Goal: Task Accomplishment & Management: Manage account settings

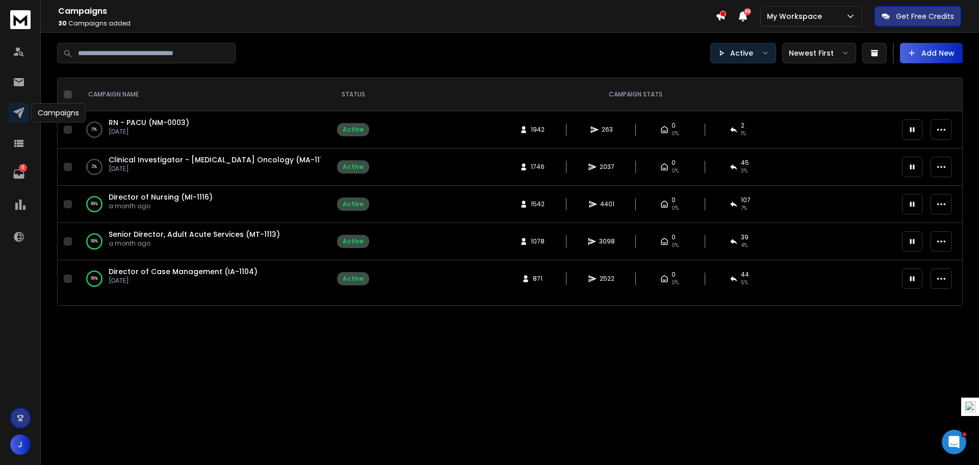
click at [768, 53] on icon "button" at bounding box center [766, 53] width 4 height 2
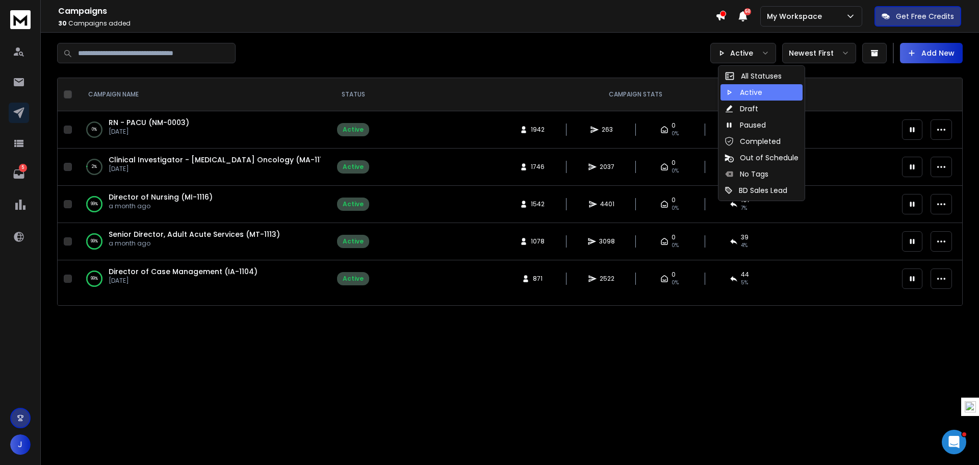
drag, startPoint x: 745, startPoint y: 107, endPoint x: 608, endPoint y: 70, distance: 142.4
click at [605, 71] on body "Get only verified leads with our AI-powered Lead Finder, starting at $22/mo Try…" at bounding box center [489, 232] width 979 height 465
click at [150, 120] on span "RN - PACU (NM-0003)" at bounding box center [149, 122] width 81 height 10
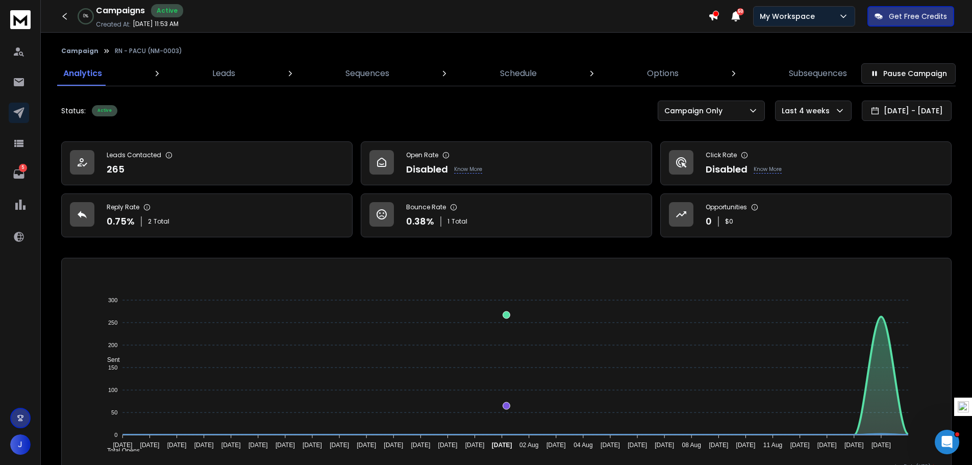
click at [848, 15] on icon "button" at bounding box center [843, 16] width 10 height 10
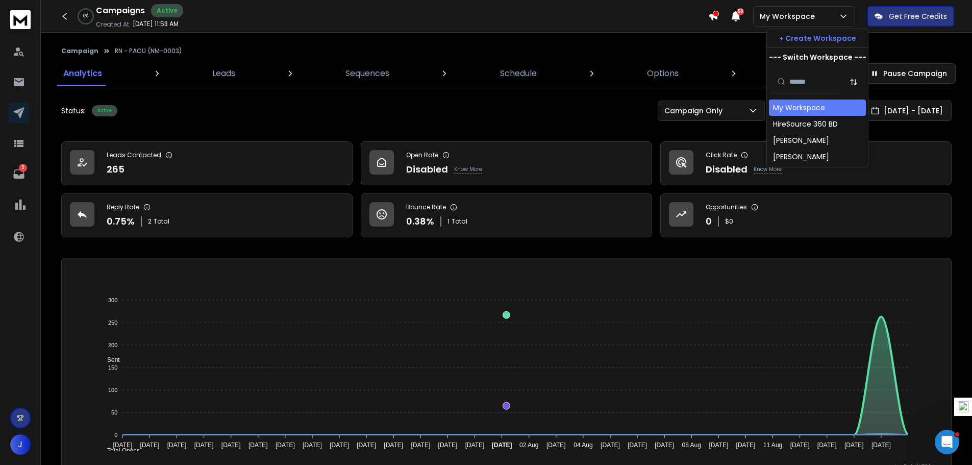
click at [538, 24] on div "0 % Campaigns Active Created At: Aug 12, 2025, 11:53 AM 50 My Workspace Get Fre…" at bounding box center [486, 16] width 972 height 33
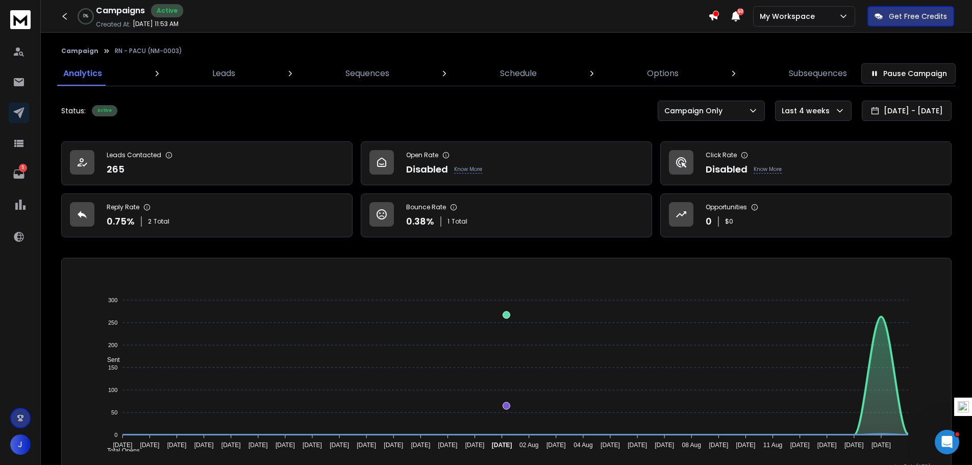
click at [67, 51] on button "Campaign" at bounding box center [79, 51] width 37 height 8
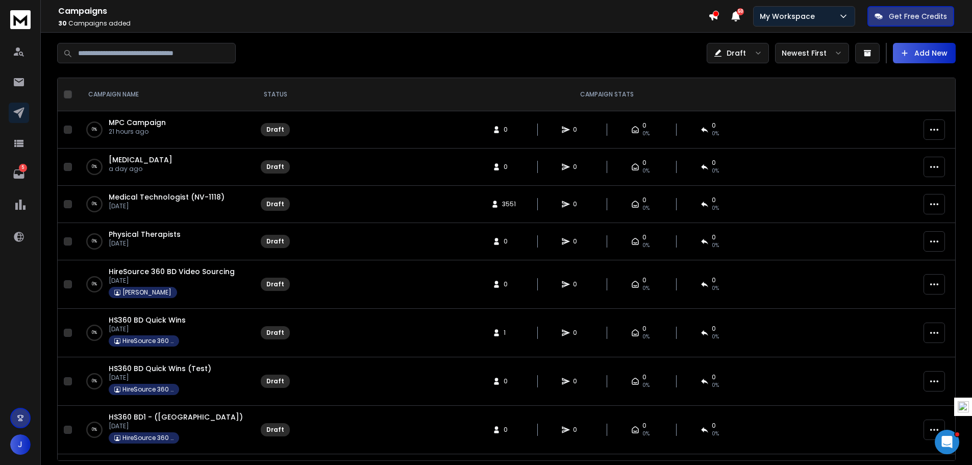
click at [845, 14] on icon "button" at bounding box center [843, 16] width 10 height 10
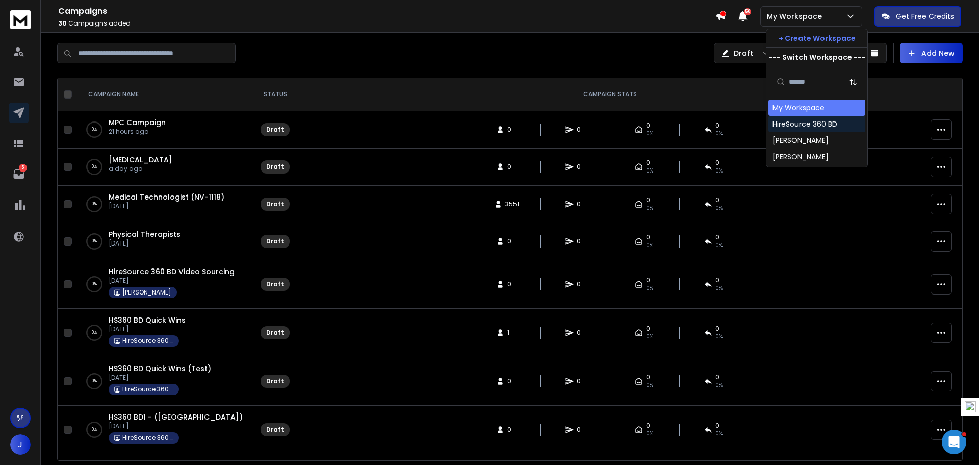
click at [801, 123] on div "HireSource 360 BD" at bounding box center [805, 124] width 65 height 10
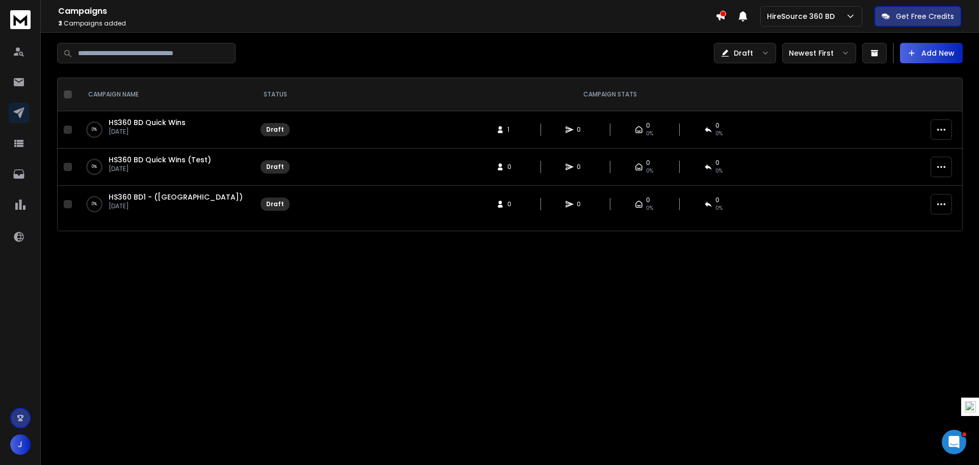
click at [144, 123] on span "HS360 BD Quick Wins" at bounding box center [147, 122] width 77 height 10
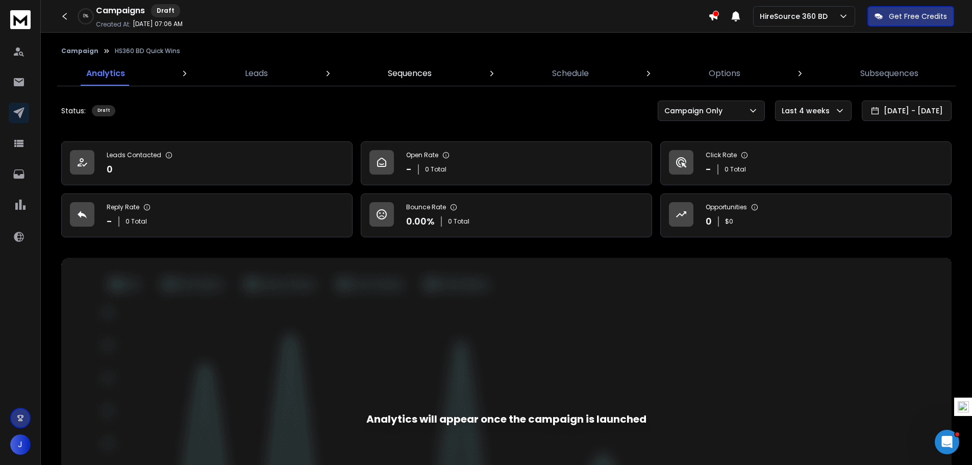
click at [411, 72] on p "Sequences" at bounding box center [410, 73] width 44 height 12
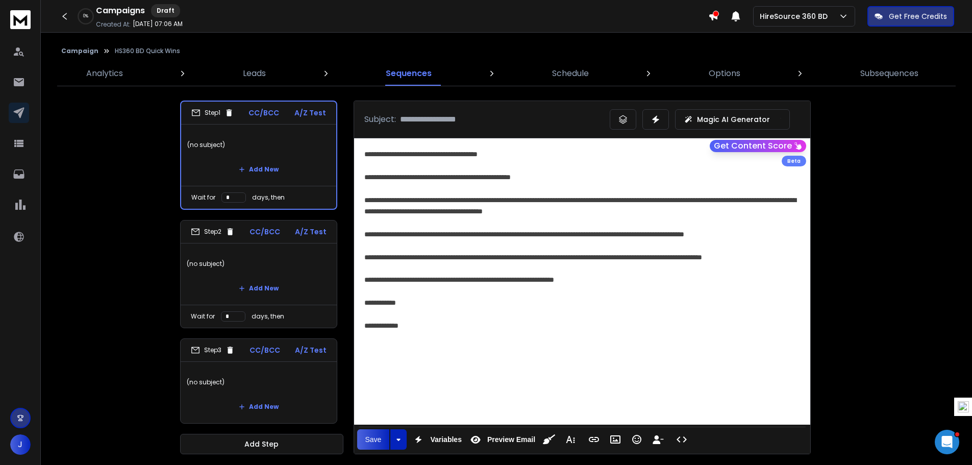
scroll to position [4, 0]
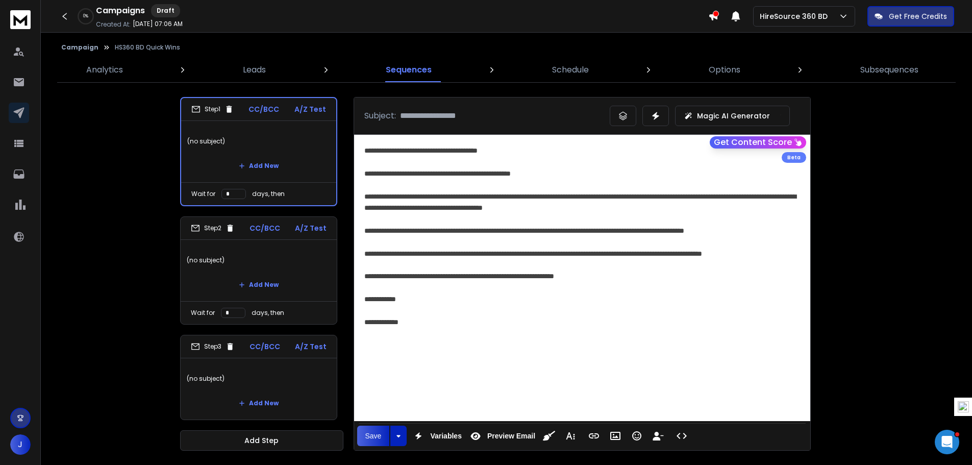
click at [263, 262] on p "(no subject)" at bounding box center [259, 260] width 144 height 29
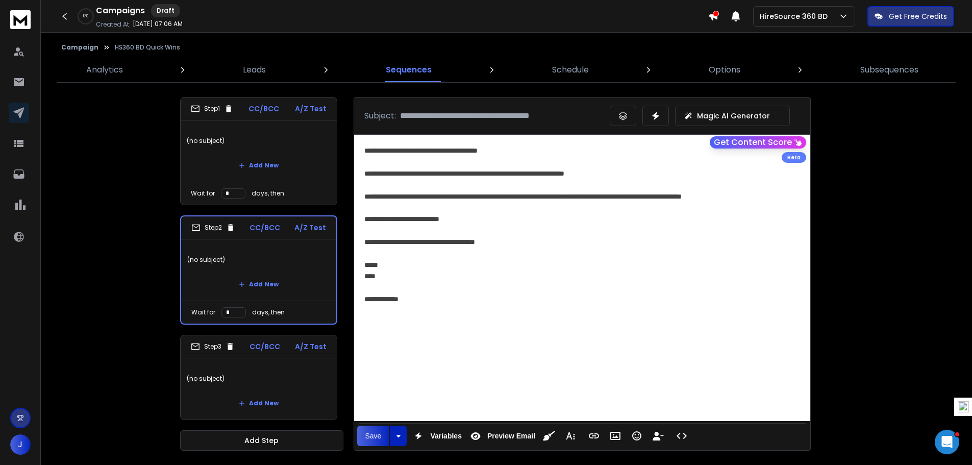
click at [252, 141] on p "(no subject)" at bounding box center [259, 141] width 144 height 29
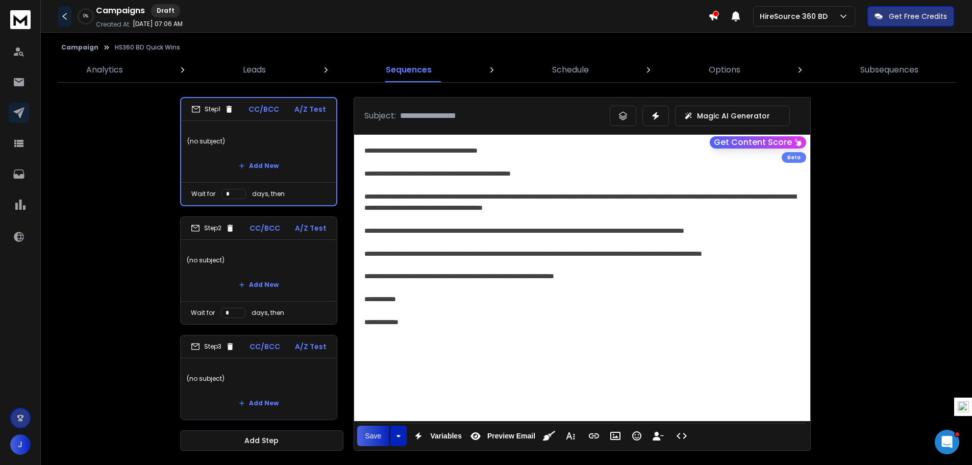
click at [62, 14] on icon at bounding box center [64, 16] width 9 height 9
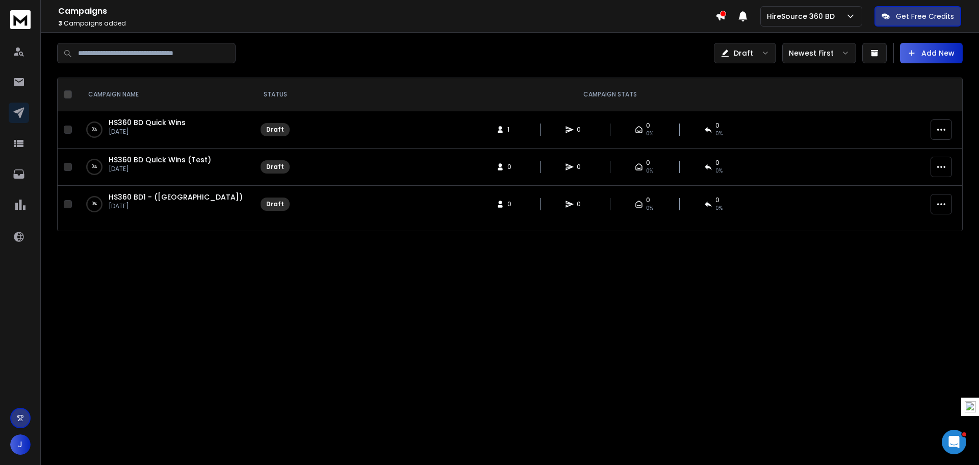
click at [139, 156] on span "HS360 BD Quick Wins (Test)" at bounding box center [160, 160] width 103 height 10
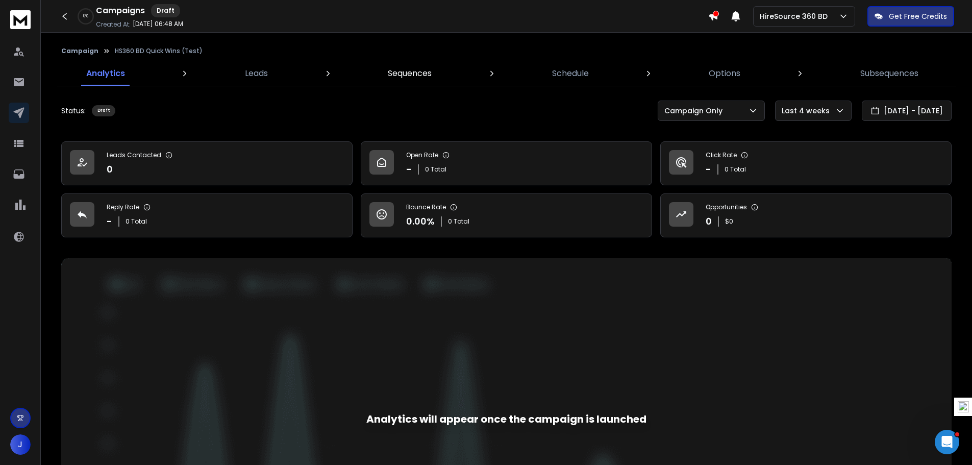
click at [408, 71] on p "Sequences" at bounding box center [410, 73] width 44 height 12
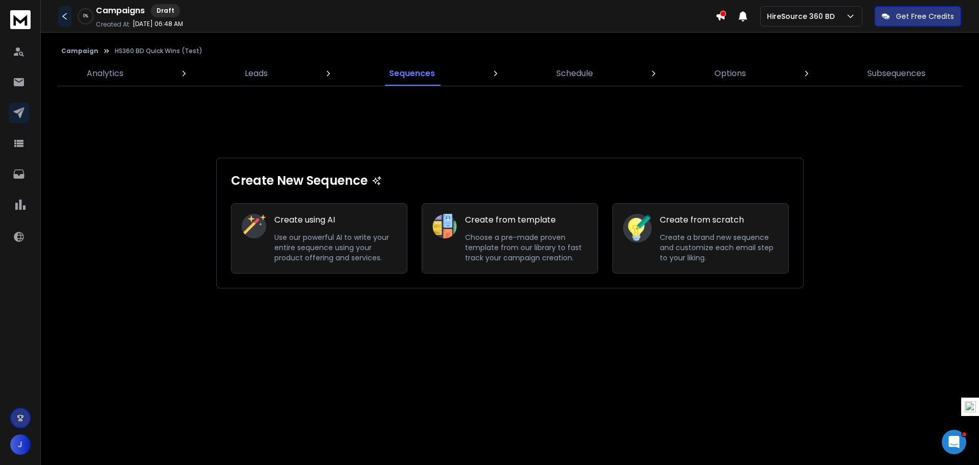
click at [66, 13] on icon at bounding box center [64, 16] width 9 height 9
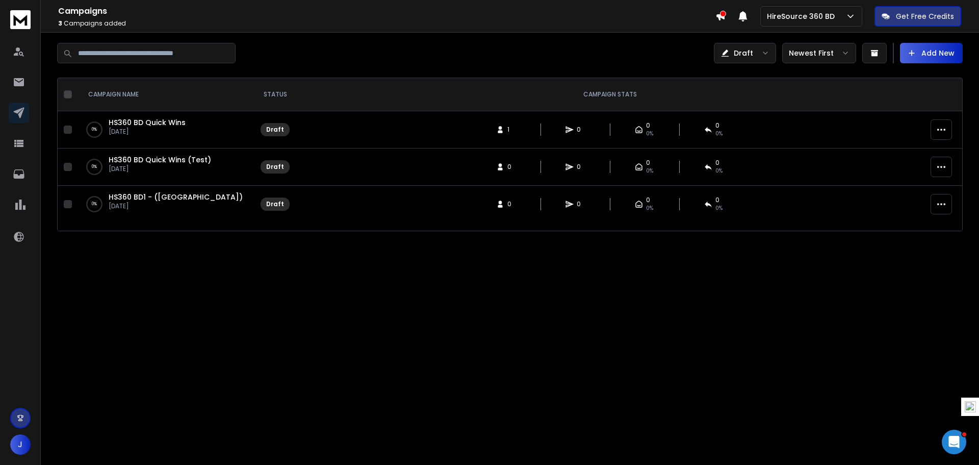
click at [69, 165] on button "button" at bounding box center [68, 167] width 8 height 8
click at [946, 166] on icon "button" at bounding box center [942, 167] width 10 height 10
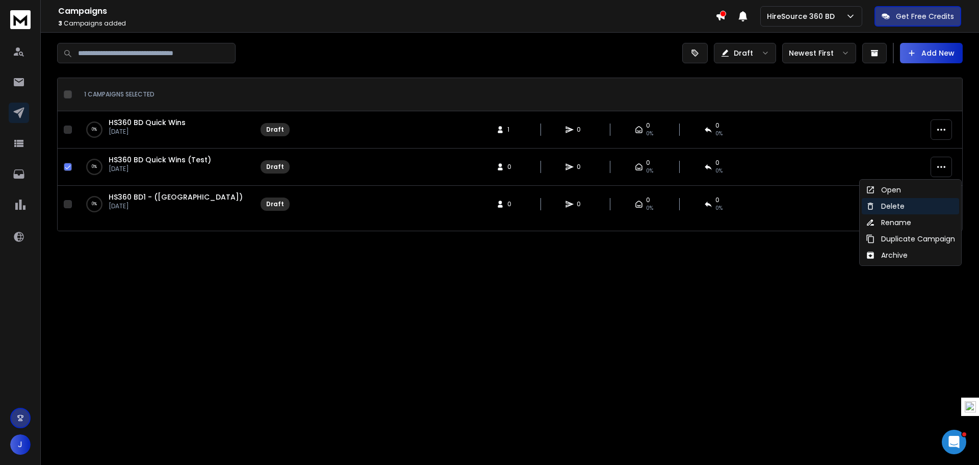
click at [895, 205] on div "Delete" at bounding box center [885, 206] width 39 height 10
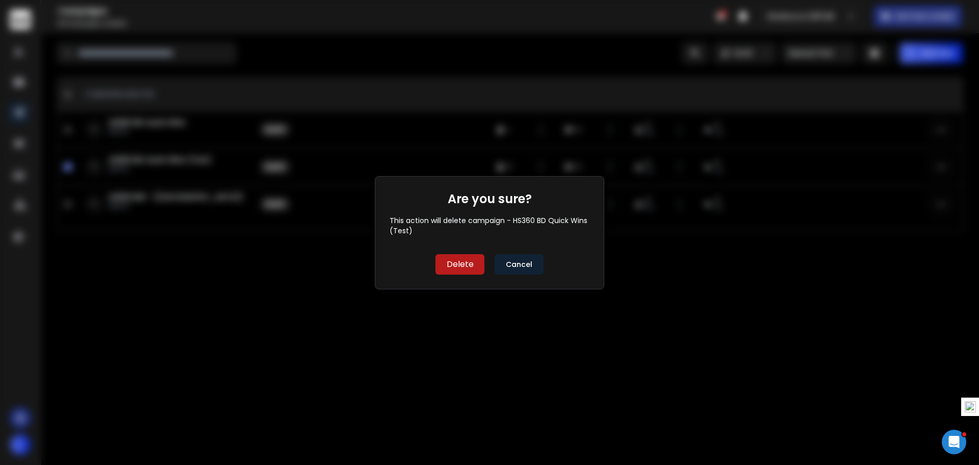
click at [459, 258] on button "Delete" at bounding box center [460, 264] width 49 height 20
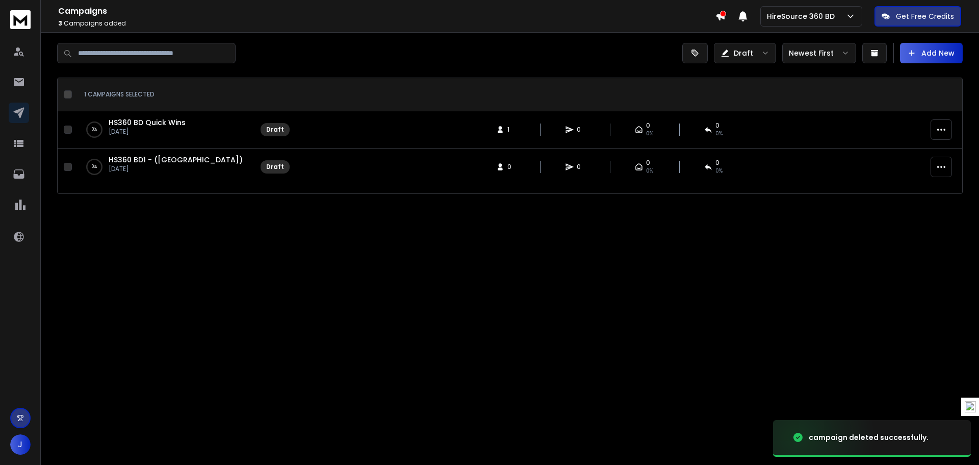
click at [124, 158] on span "HS360 BD1 - ([GEOGRAPHIC_DATA])" at bounding box center [176, 160] width 134 height 10
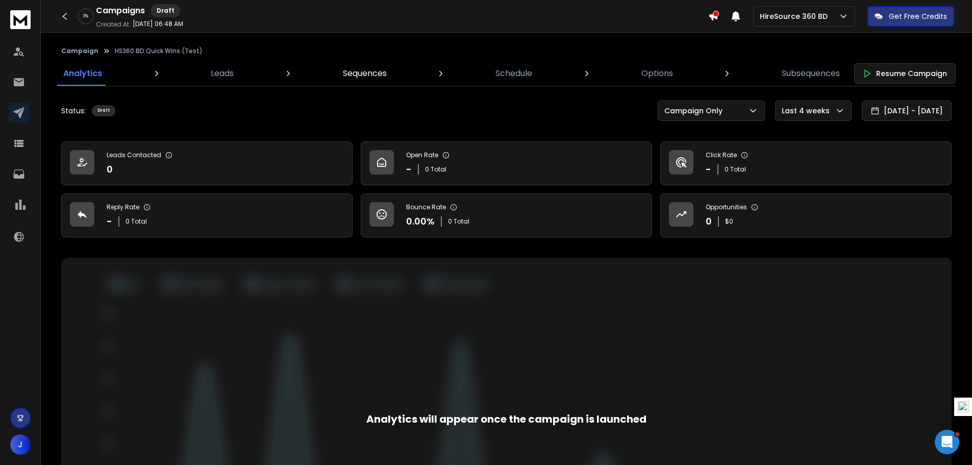
click at [371, 72] on p "Sequences" at bounding box center [365, 73] width 44 height 12
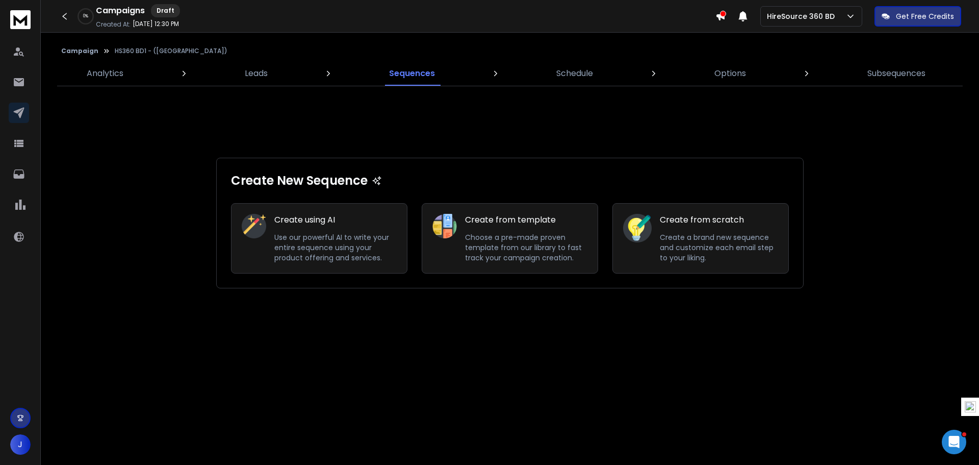
click at [65, 52] on button "Campaign" at bounding box center [79, 51] width 37 height 8
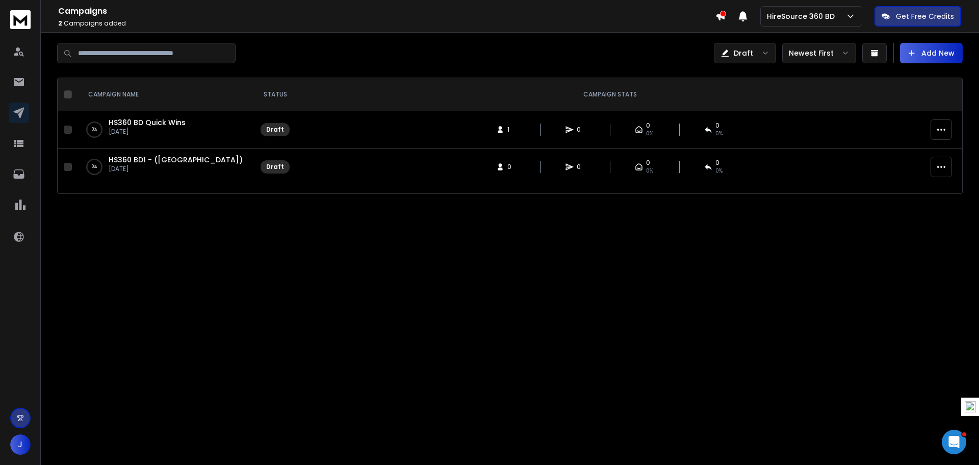
click at [66, 168] on button "button" at bounding box center [68, 167] width 8 height 8
click at [947, 168] on button "button" at bounding box center [941, 167] width 21 height 20
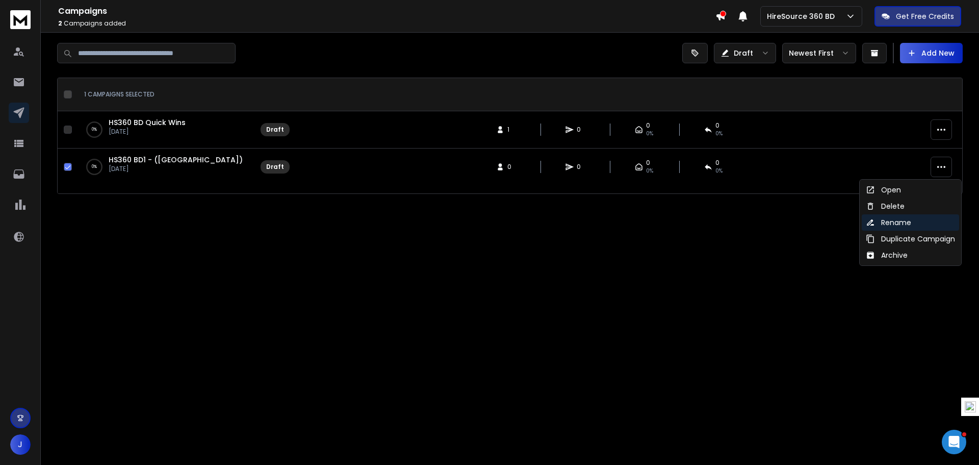
click at [898, 224] on div "Rename" at bounding box center [888, 222] width 45 height 10
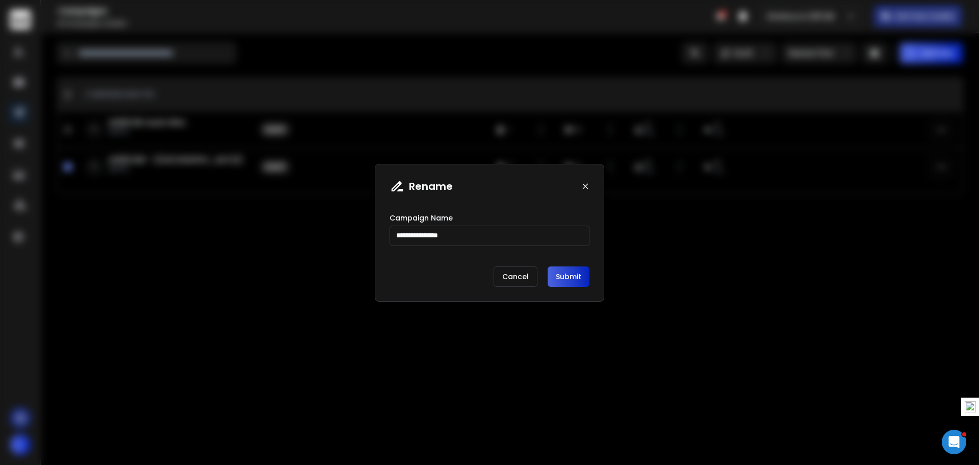
click at [453, 236] on input "**********" at bounding box center [490, 235] width 200 height 20
type input "**********"
click at [573, 275] on button "Submit" at bounding box center [569, 276] width 42 height 20
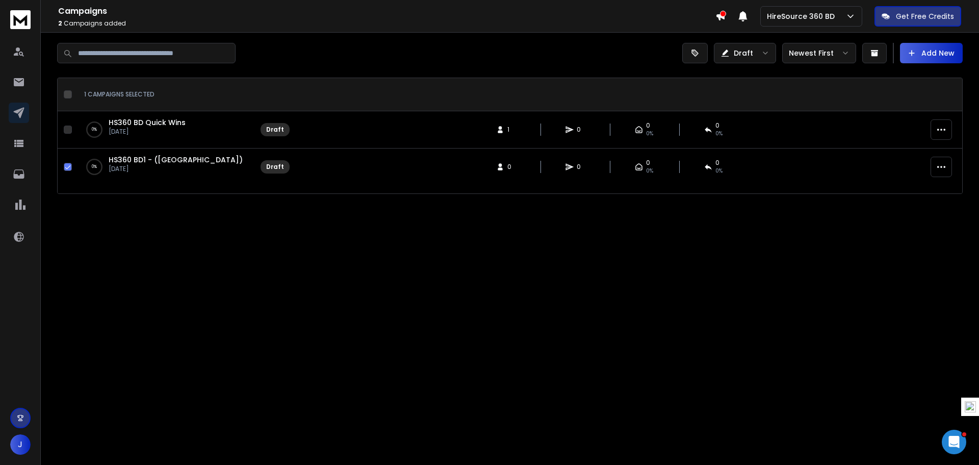
click at [66, 166] on button "button" at bounding box center [68, 167] width 8 height 8
click at [68, 130] on button "button" at bounding box center [68, 129] width 8 height 8
click at [941, 129] on icon "button" at bounding box center [942, 129] width 10 height 10
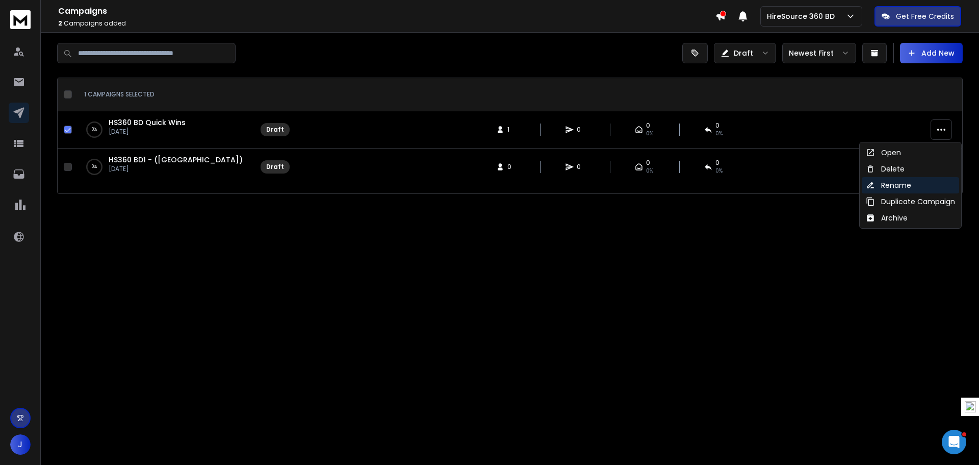
click at [897, 188] on div "Rename" at bounding box center [888, 185] width 45 height 10
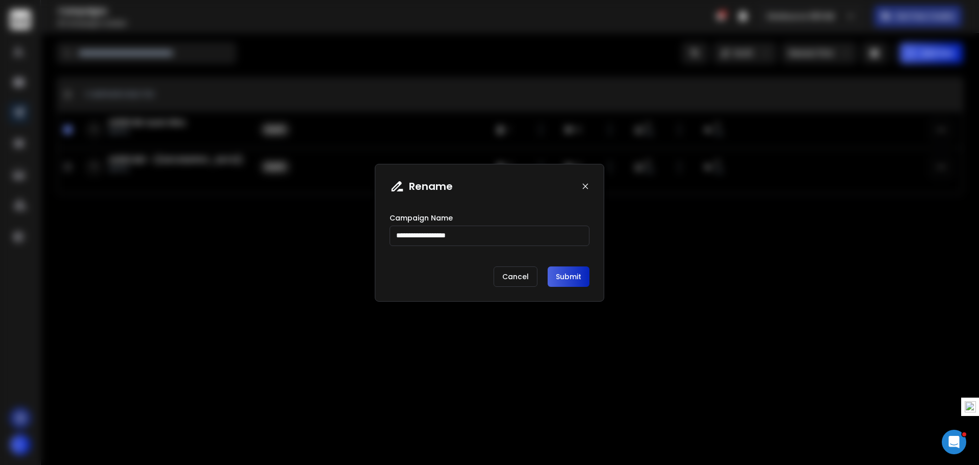
drag, startPoint x: 475, startPoint y: 239, endPoint x: 482, endPoint y: 238, distance: 6.7
click at [475, 239] on input "**********" at bounding box center [490, 235] width 200 height 20
type input "**********"
click at [572, 277] on button "Submit" at bounding box center [569, 276] width 42 height 20
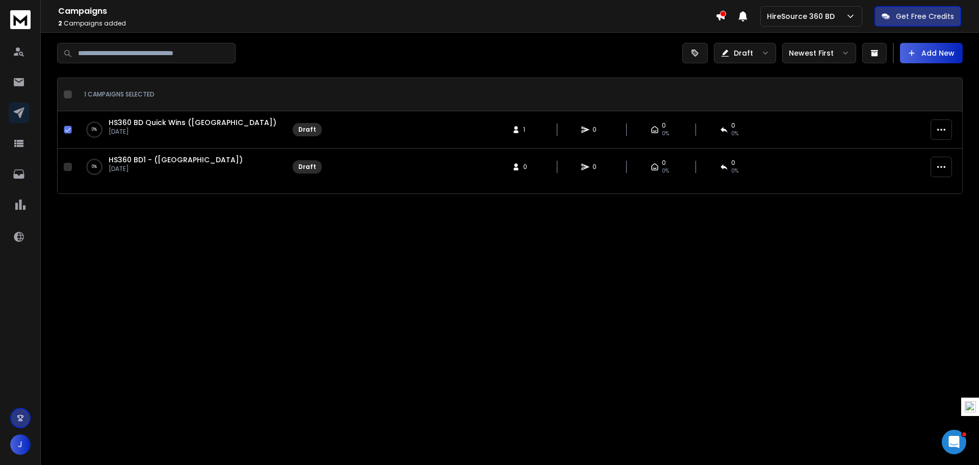
click at [145, 124] on span "HS360 BD Quick Wins ([GEOGRAPHIC_DATA])" at bounding box center [193, 122] width 168 height 10
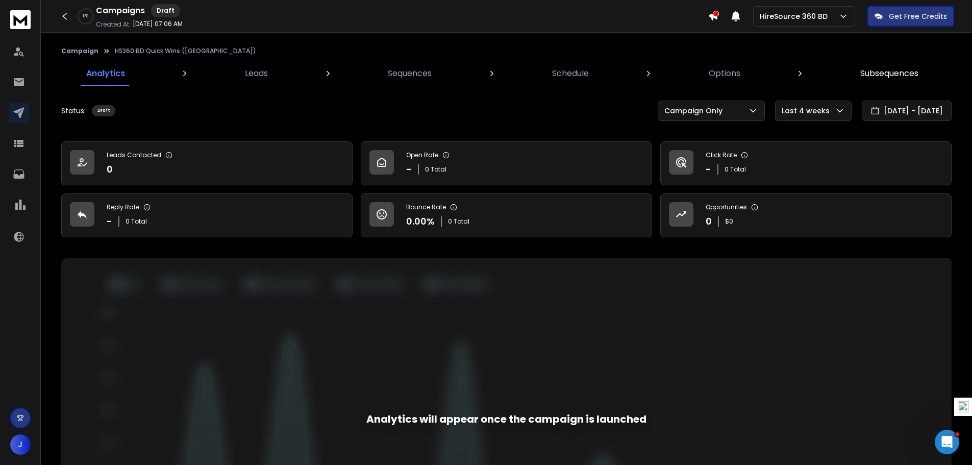
click at [891, 77] on p "Subsequences" at bounding box center [889, 73] width 58 height 12
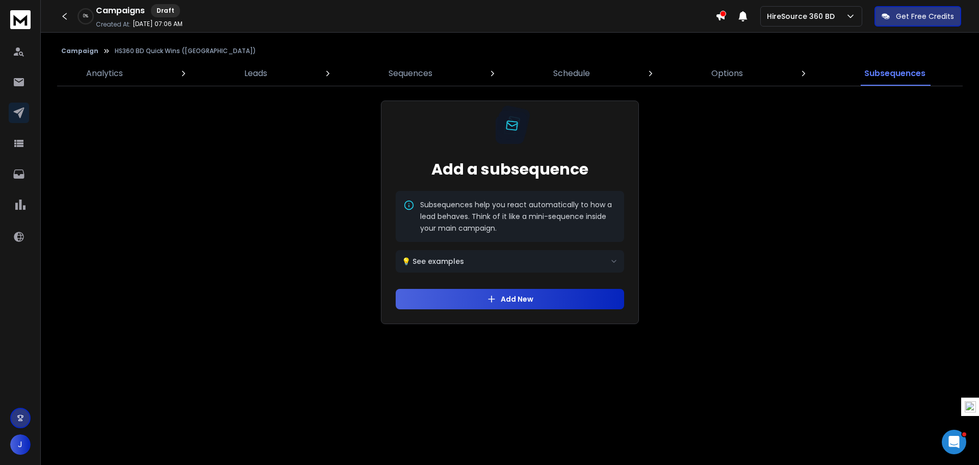
click at [612, 260] on icon at bounding box center [614, 261] width 8 height 8
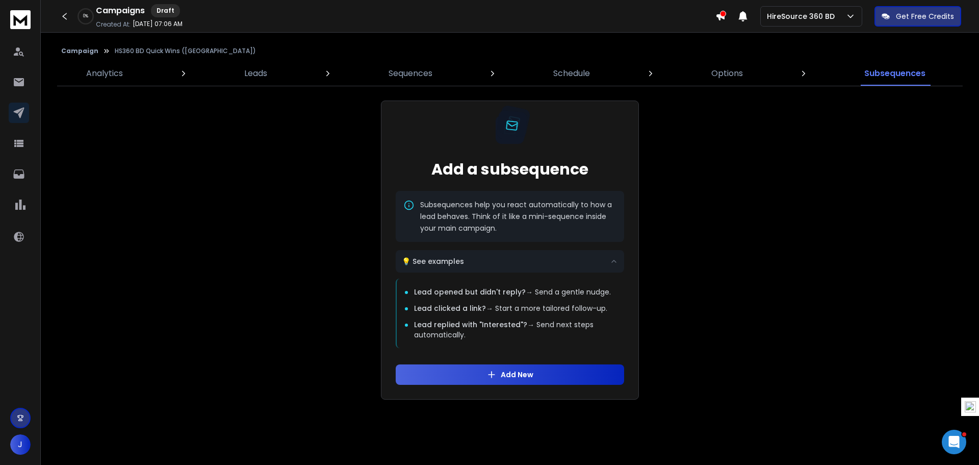
click at [753, 140] on div "Add a subsequence Subsequences help you react automatically to how a lead behav…" at bounding box center [510, 249] width 898 height 299
drag, startPoint x: 944, startPoint y: 440, endPoint x: 1880, endPoint y: 860, distance: 1025.8
click at [944, 440] on div "Open Intercom Messenger" at bounding box center [955, 442] width 34 height 34
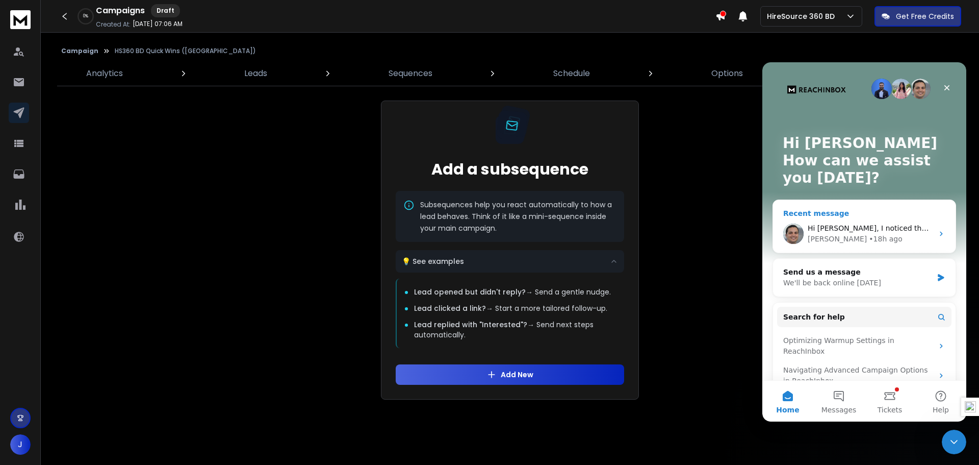
click at [877, 219] on div "Hi [PERSON_NAME], I noticed that [PERSON_NAME] has her own separate account wit…" at bounding box center [864, 234] width 183 height 38
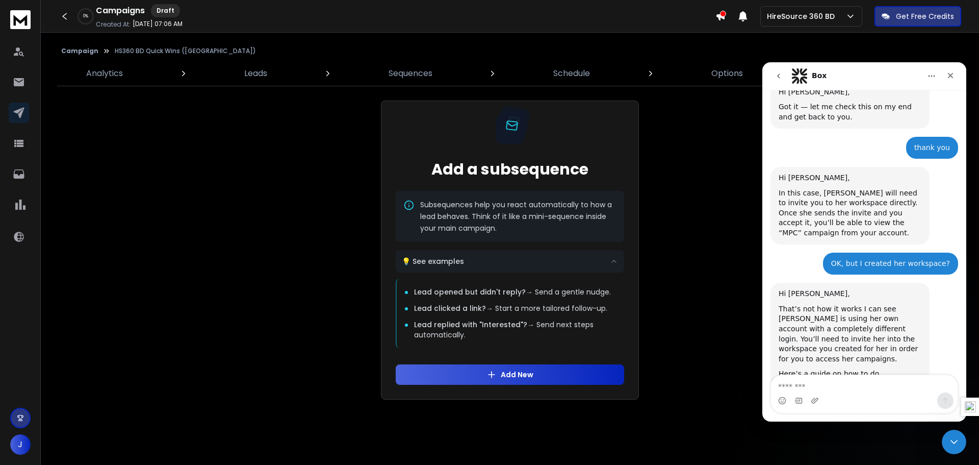
scroll to position [1000, 0]
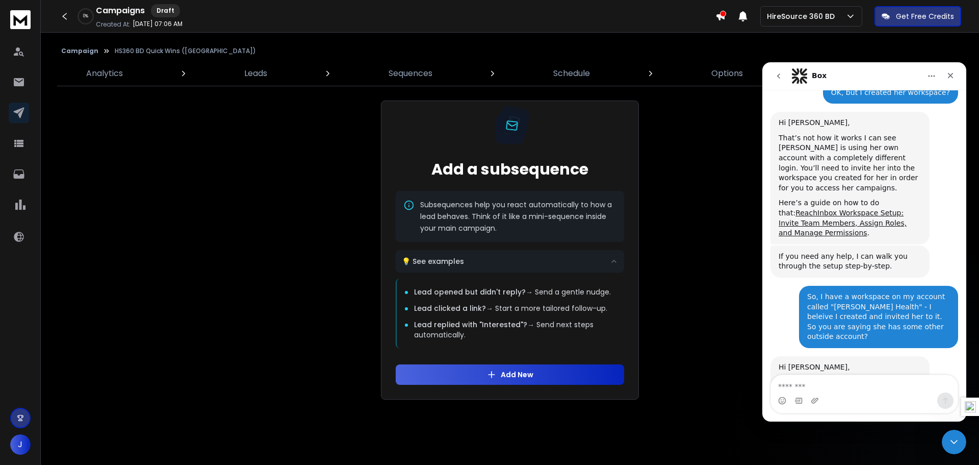
click at [852, 377] on textarea "Message…" at bounding box center [864, 383] width 187 height 17
type textarea "**********"
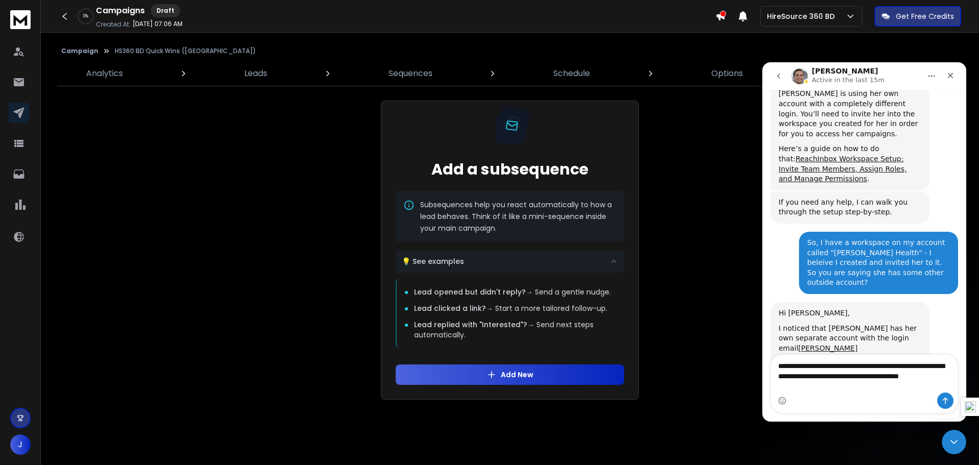
scroll to position [1064, 0]
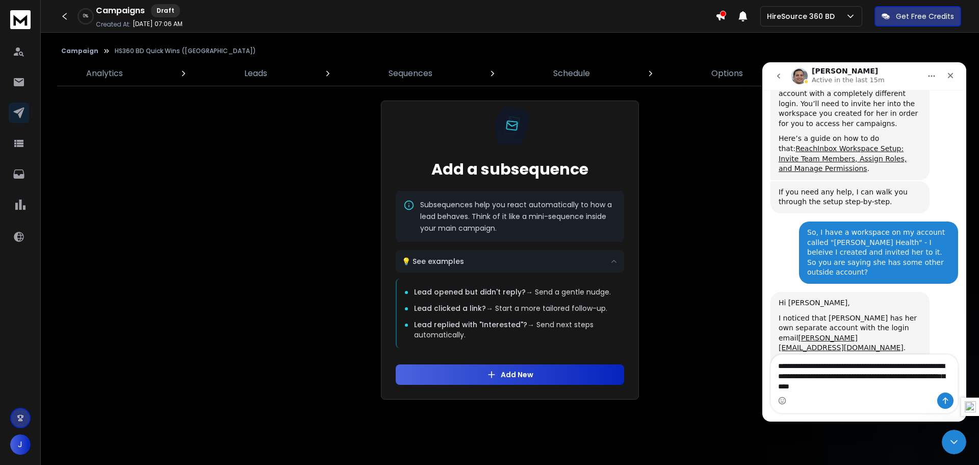
type textarea "**********"
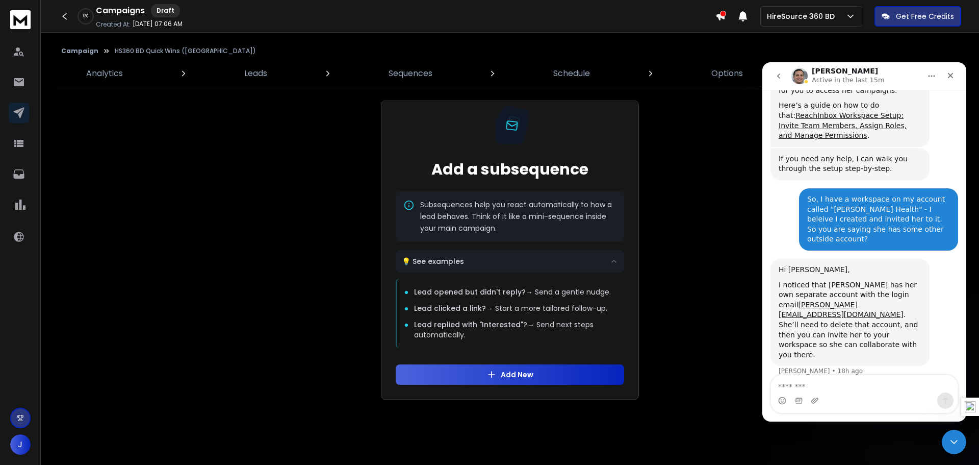
click at [514, 370] on button "Add New" at bounding box center [510, 374] width 229 height 20
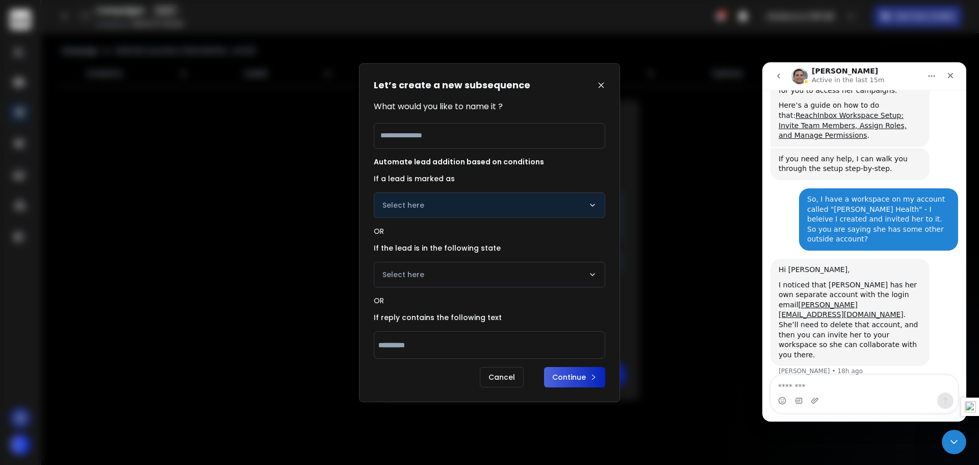
click at [474, 199] on button "Select here" at bounding box center [490, 205] width 232 height 26
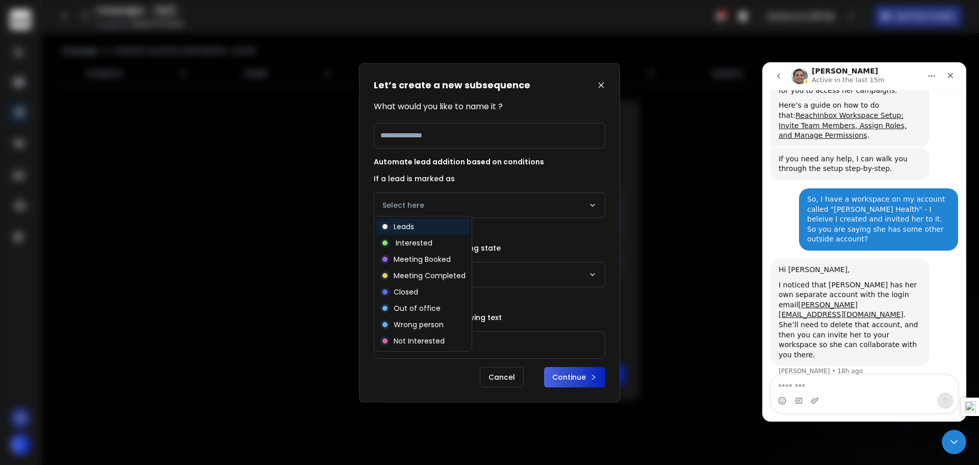
click at [627, 165] on div "Let’s create a new subsequence What would you like to name it ? Automate lead a…" at bounding box center [489, 232] width 979 height 359
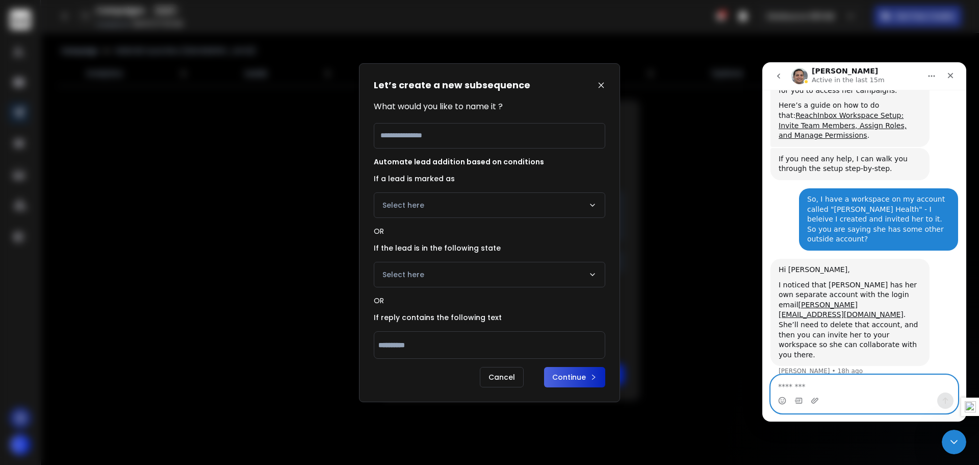
click at [836, 385] on textarea "Message…" at bounding box center [864, 383] width 187 height 17
type textarea "**********"
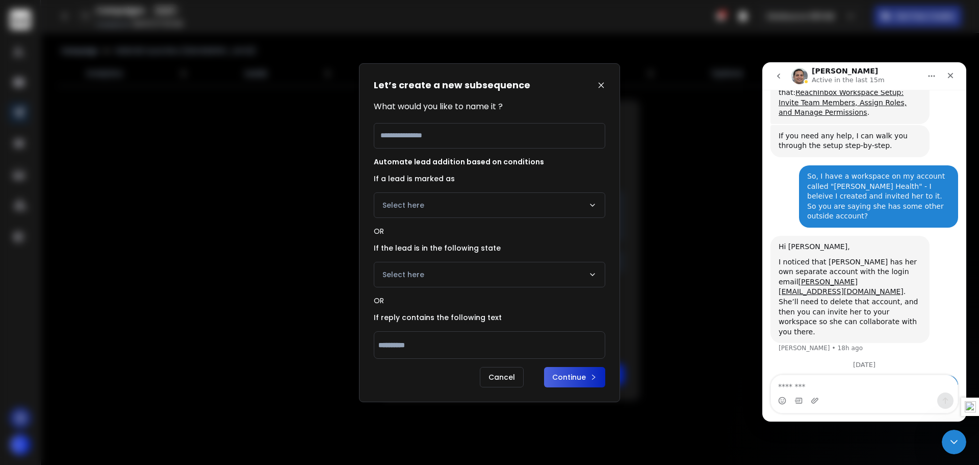
click at [457, 129] on input at bounding box center [490, 136] width 232 height 26
type input "*"
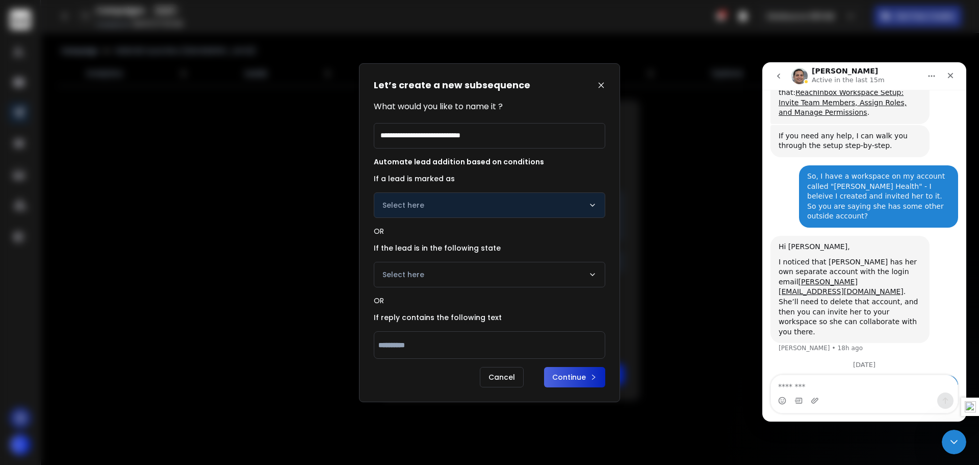
type input "**********"
click at [592, 201] on icon "button" at bounding box center [593, 205] width 8 height 8
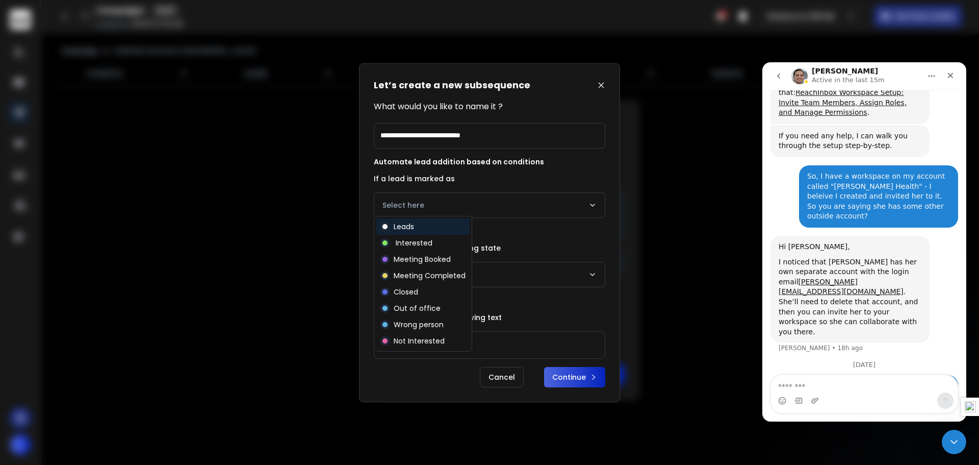
click at [405, 227] on p "Leads" at bounding box center [404, 226] width 20 height 10
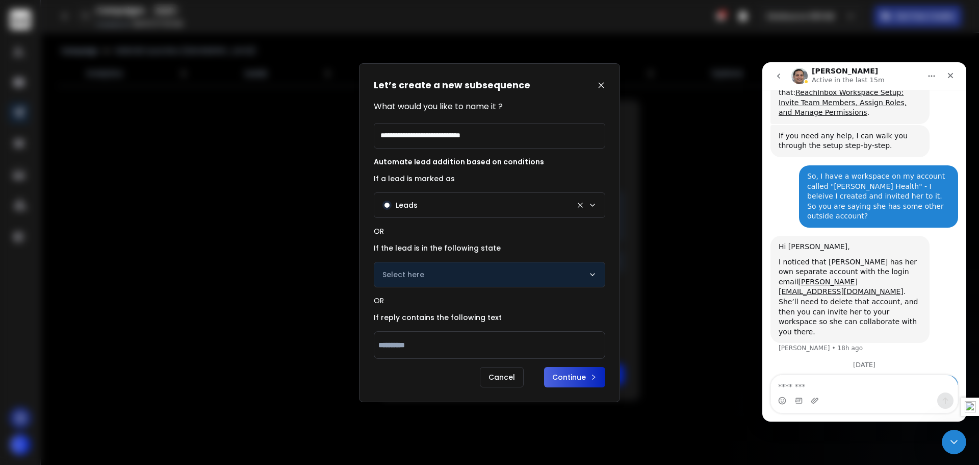
click at [592, 271] on icon "button" at bounding box center [593, 274] width 8 height 8
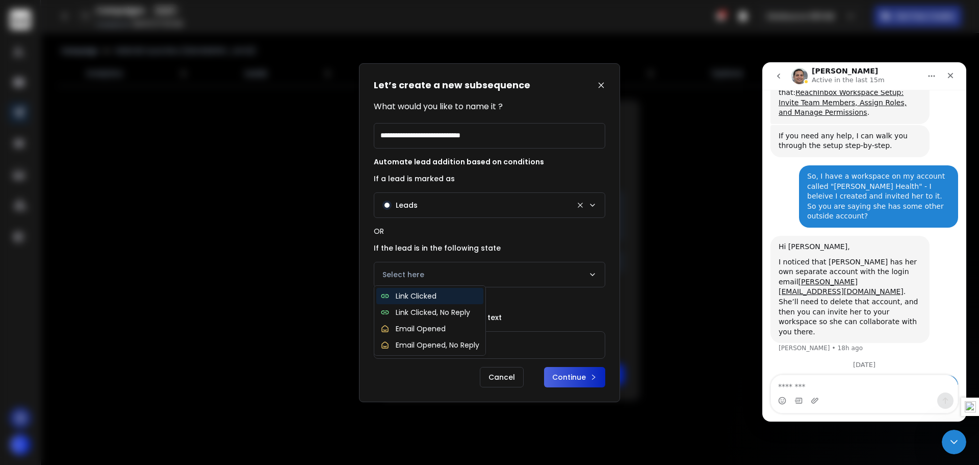
click at [549, 237] on form "**********" at bounding box center [490, 250] width 232 height 274
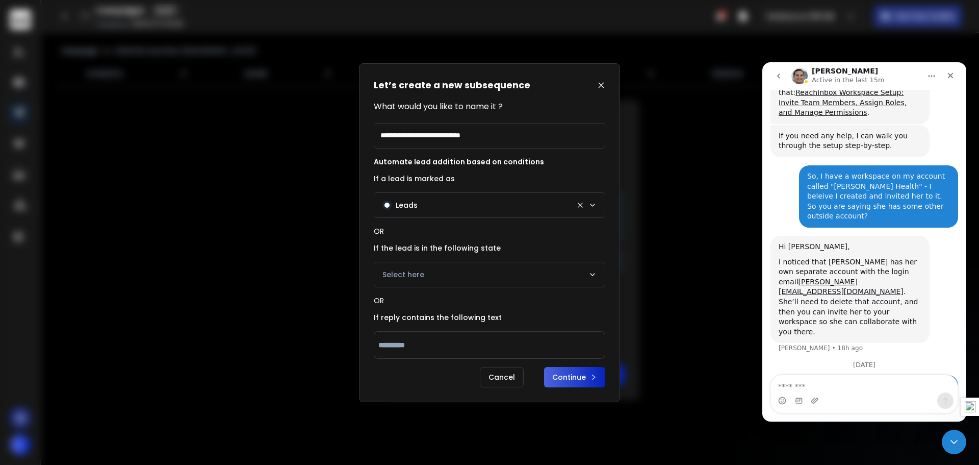
click at [408, 337] on input at bounding box center [489, 345] width 222 height 18
type input "*"
click at [574, 384] on button "Continue" at bounding box center [574, 377] width 61 height 20
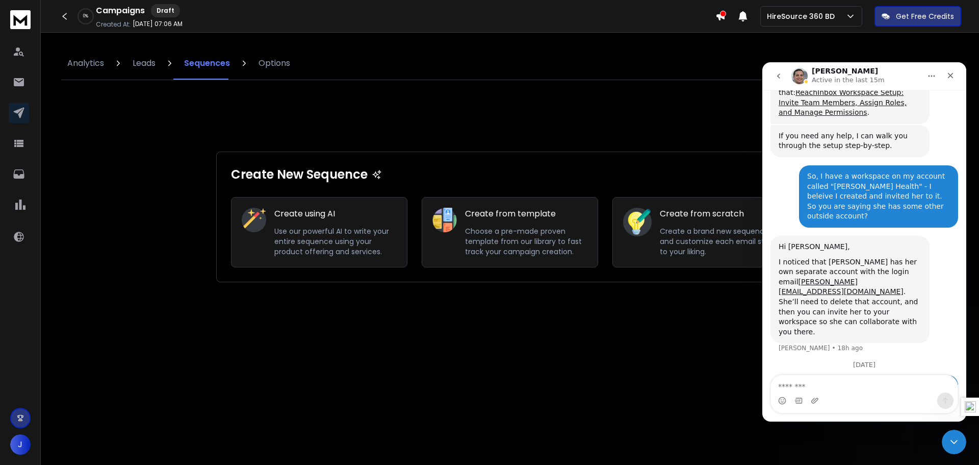
click at [952, 438] on icon "Close Intercom Messenger" at bounding box center [954, 442] width 12 height 12
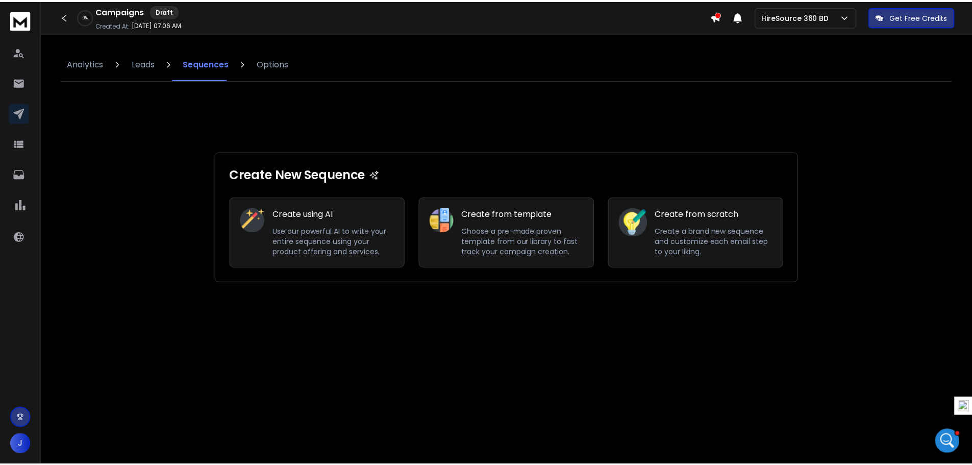
scroll to position [1120, 0]
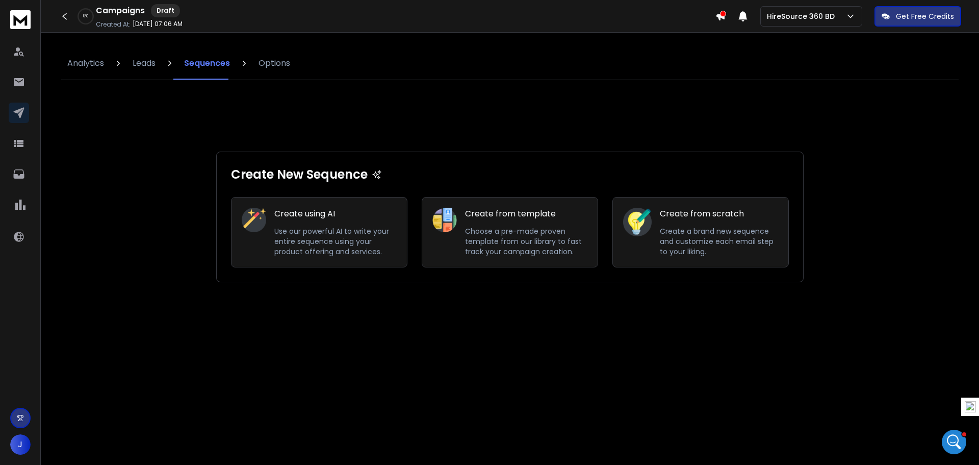
click at [702, 230] on p "Create a brand new sequence and customize each email step to your liking." at bounding box center [719, 241] width 118 height 31
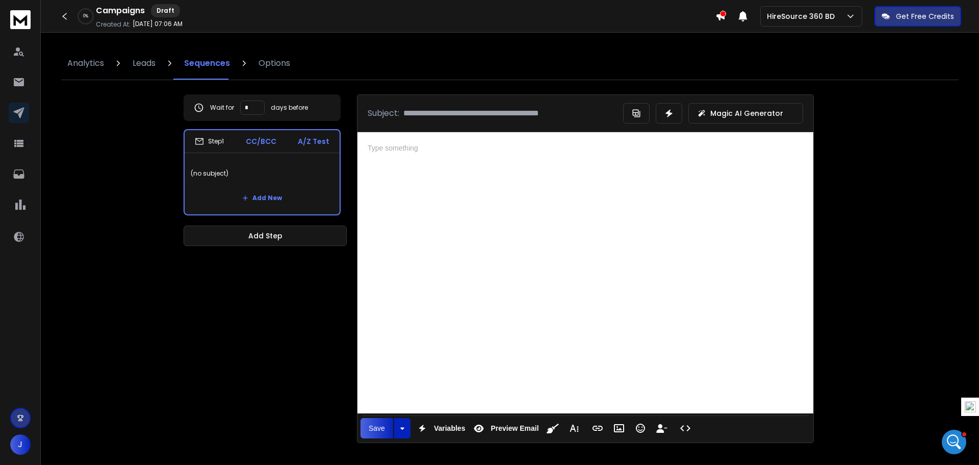
drag, startPoint x: 252, startPoint y: 108, endPoint x: 238, endPoint y: 108, distance: 14.3
click at [240, 108] on input "*" at bounding box center [252, 107] width 24 height 14
type input "**"
click at [134, 228] on div "Wait for ** days before Step 1 CC/BCC A/Z Test (no subject) Add New Add Step Su…" at bounding box center [510, 268] width 898 height 357
click at [268, 65] on p "Options" at bounding box center [275, 63] width 32 height 12
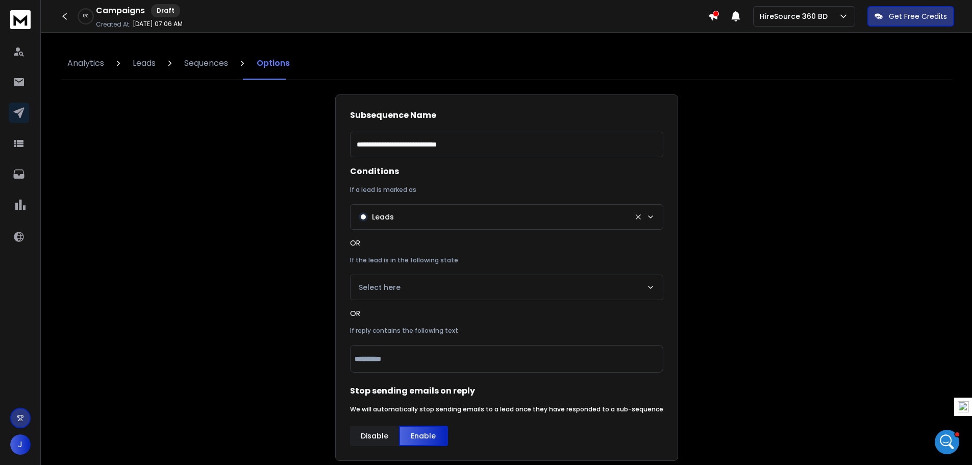
scroll to position [61, 0]
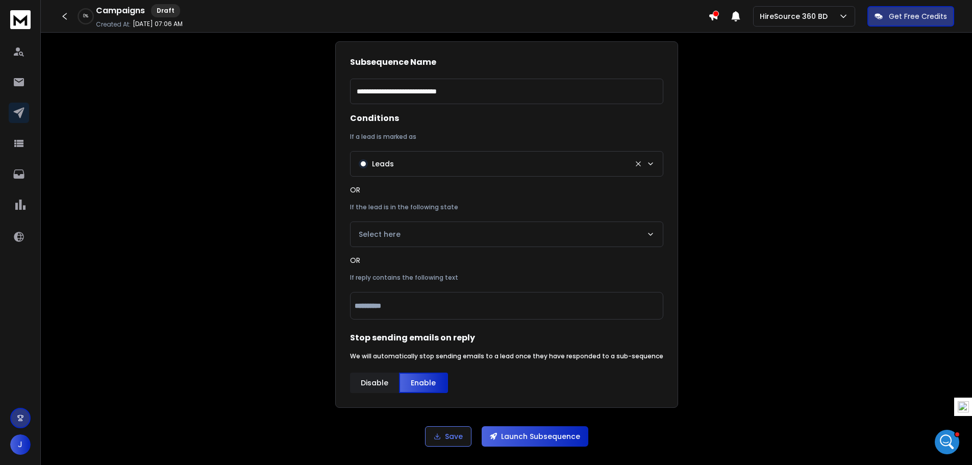
click at [456, 439] on button "Save" at bounding box center [448, 436] width 46 height 20
click at [447, 434] on button "Save" at bounding box center [448, 436] width 46 height 20
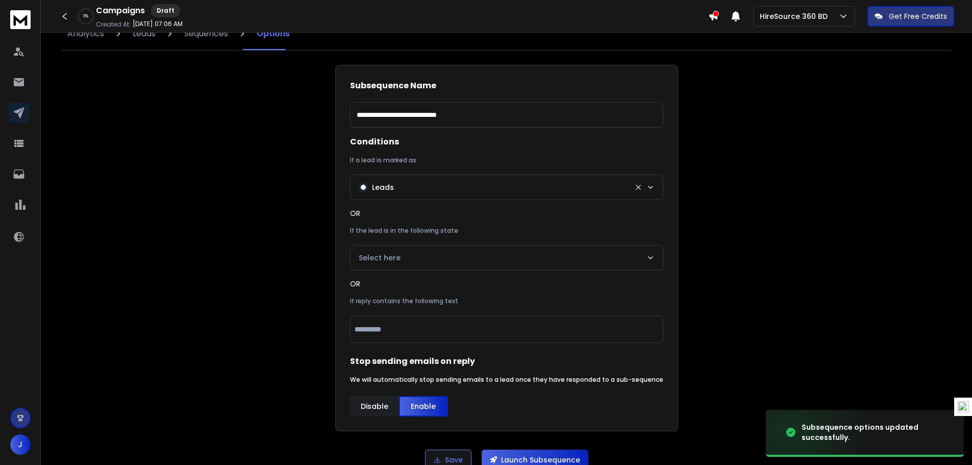
scroll to position [0, 0]
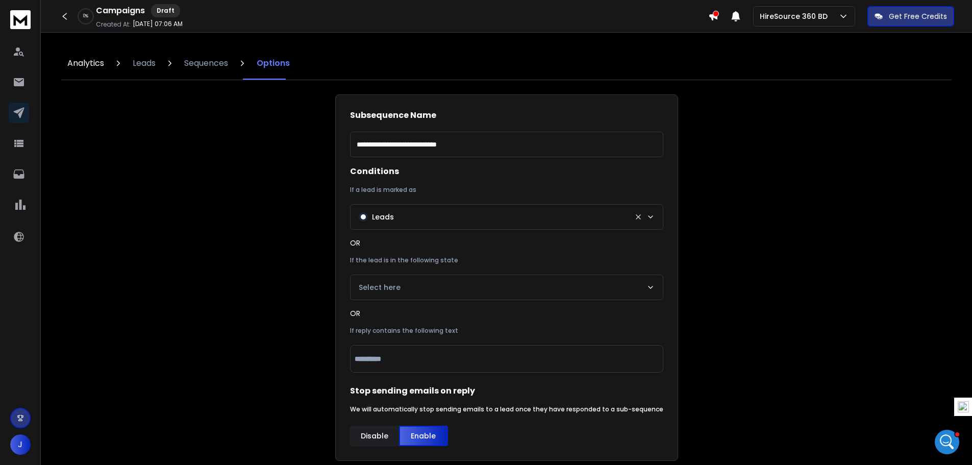
click at [80, 65] on p "Analytics" at bounding box center [85, 63] width 37 height 12
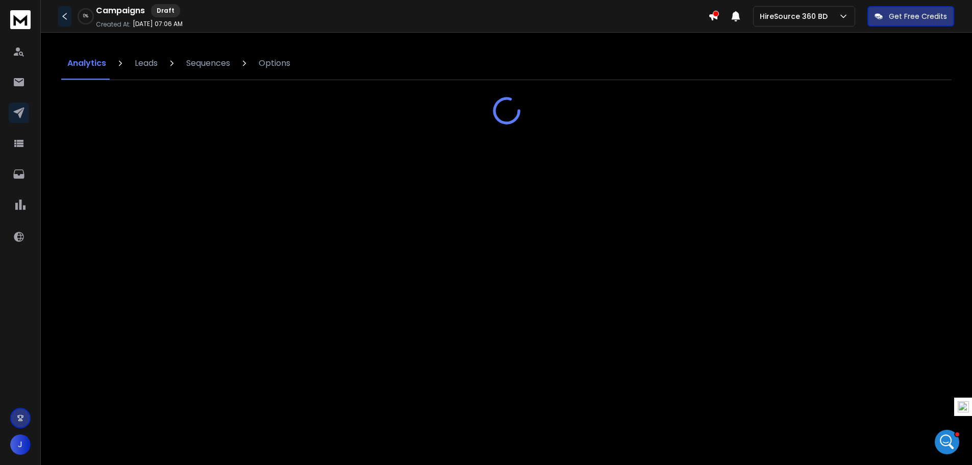
click at [63, 16] on icon at bounding box center [64, 16] width 4 height 7
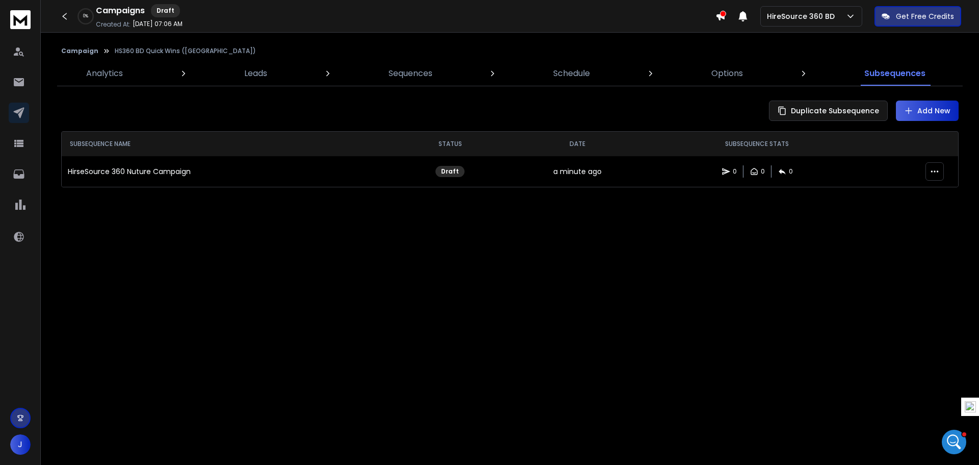
click at [78, 52] on button "Campaign" at bounding box center [79, 51] width 37 height 8
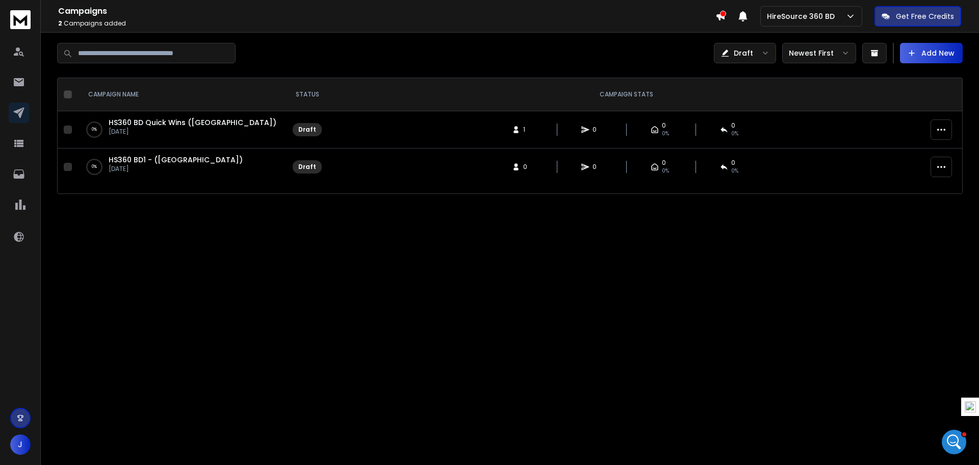
click at [148, 122] on span "HS360 BD Quick Wins ([GEOGRAPHIC_DATA])" at bounding box center [193, 122] width 168 height 10
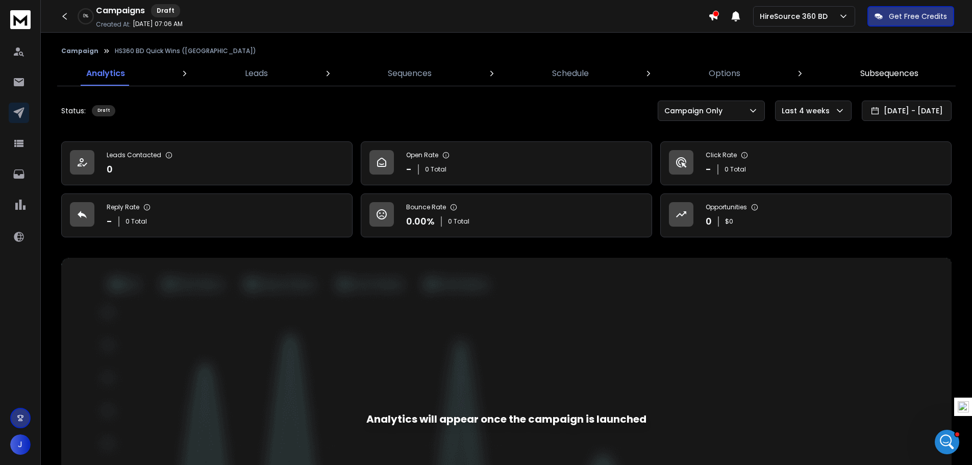
click at [870, 69] on p "Subsequences" at bounding box center [889, 73] width 58 height 12
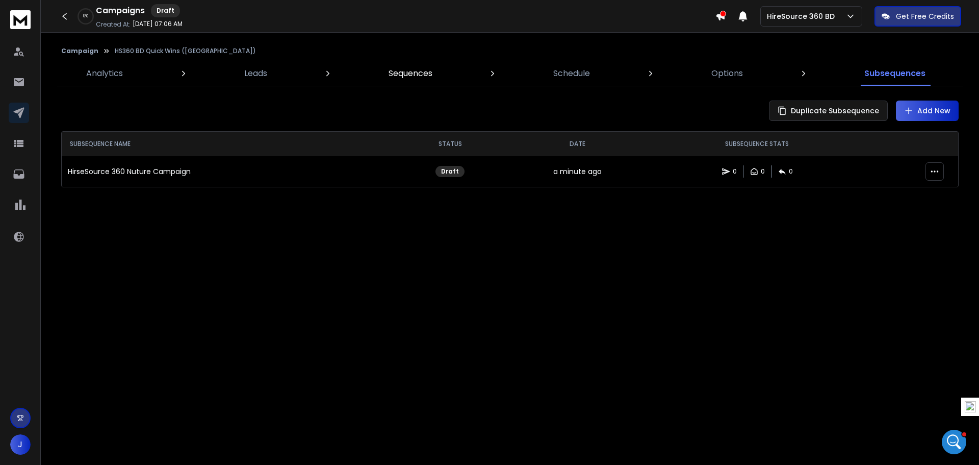
click at [413, 75] on p "Sequences" at bounding box center [411, 73] width 44 height 12
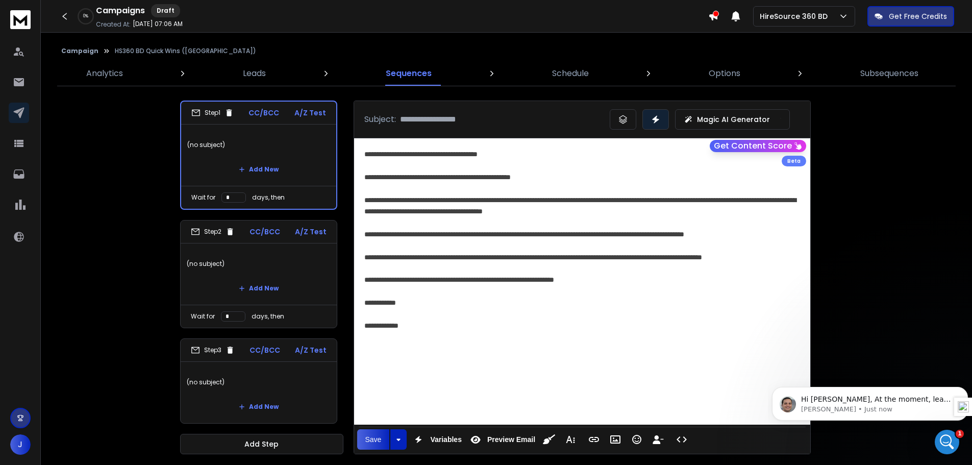
scroll to position [1271, 0]
click at [859, 403] on div "Hi [PERSON_NAME], At the moment, leads can’t be automatically moved from one ca…" at bounding box center [878, 403] width 154 height 19
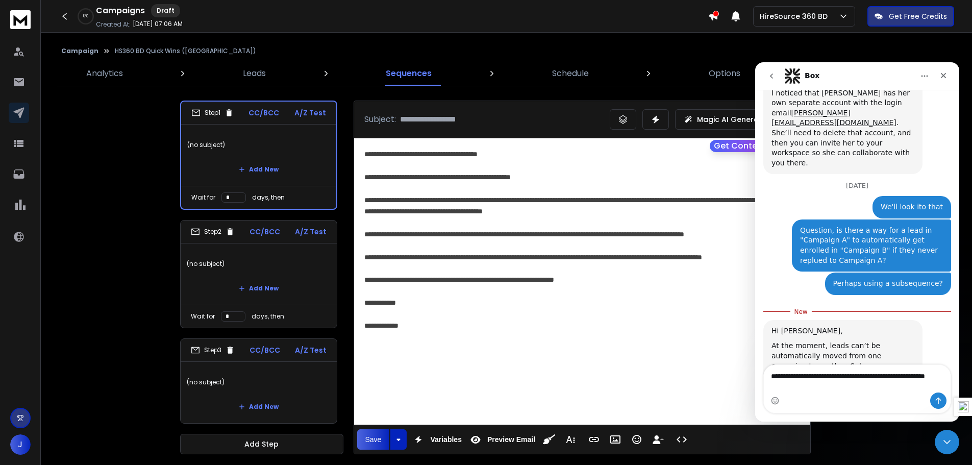
scroll to position [1298, 0]
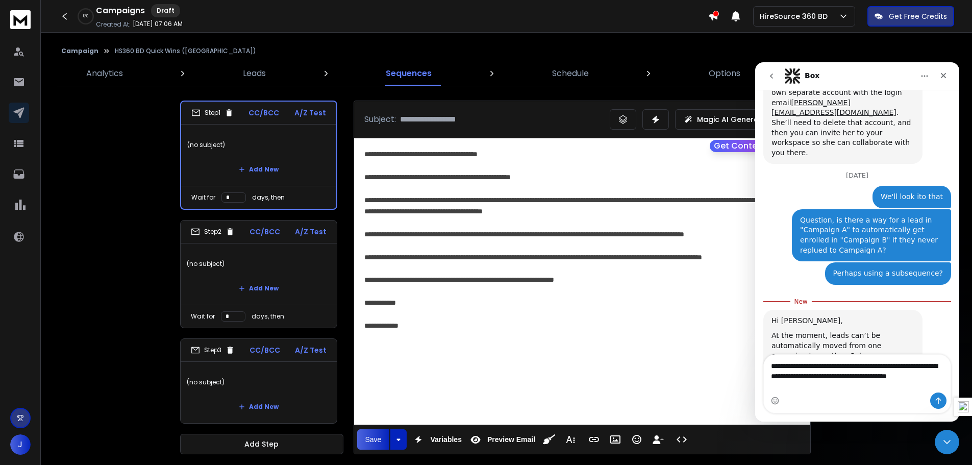
type textarea "**********"
drag, startPoint x: 948, startPoint y: 439, endPoint x: 946, endPoint y: 431, distance: 8.3
click at [948, 439] on icon "Close Intercom Messenger" at bounding box center [947, 442] width 12 height 12
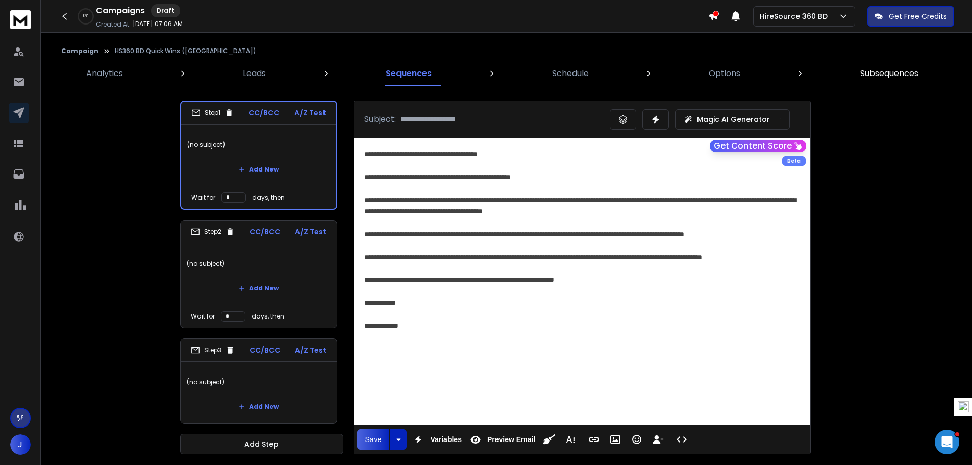
click at [878, 72] on p "Subsequences" at bounding box center [889, 73] width 58 height 12
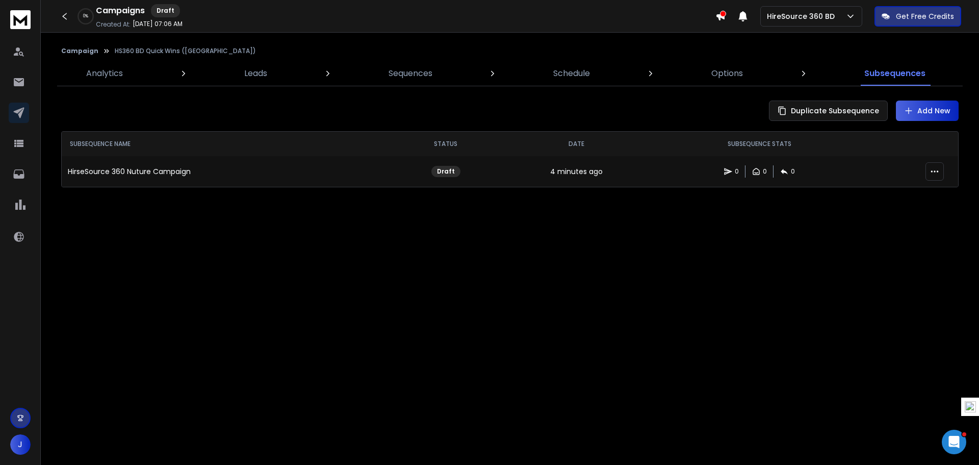
click at [117, 171] on td "HirseSource 360 Nuture Campaign" at bounding box center [228, 171] width 333 height 31
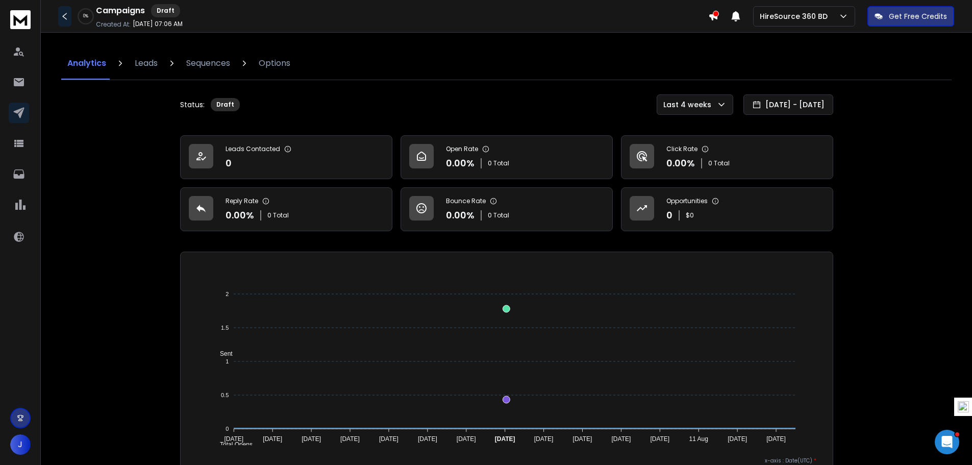
click at [65, 19] on icon at bounding box center [64, 16] width 9 height 9
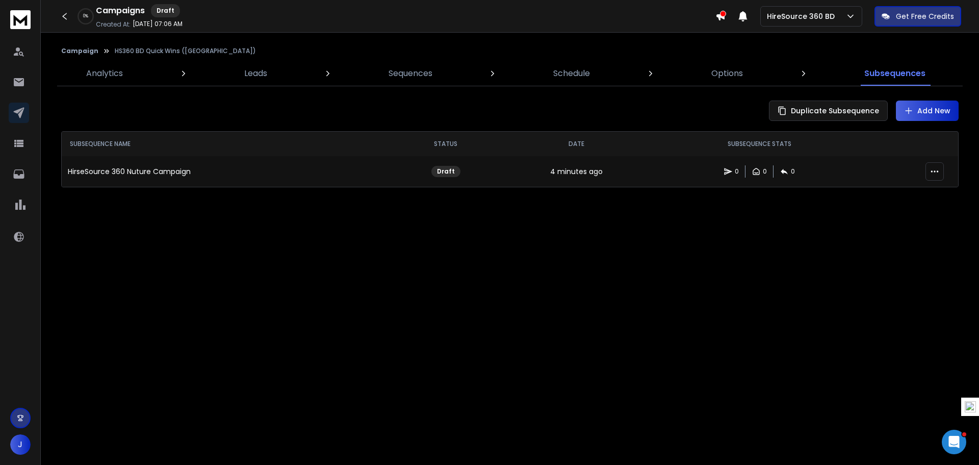
click at [133, 170] on td "HirseSource 360 Nuture Campaign" at bounding box center [228, 171] width 333 height 31
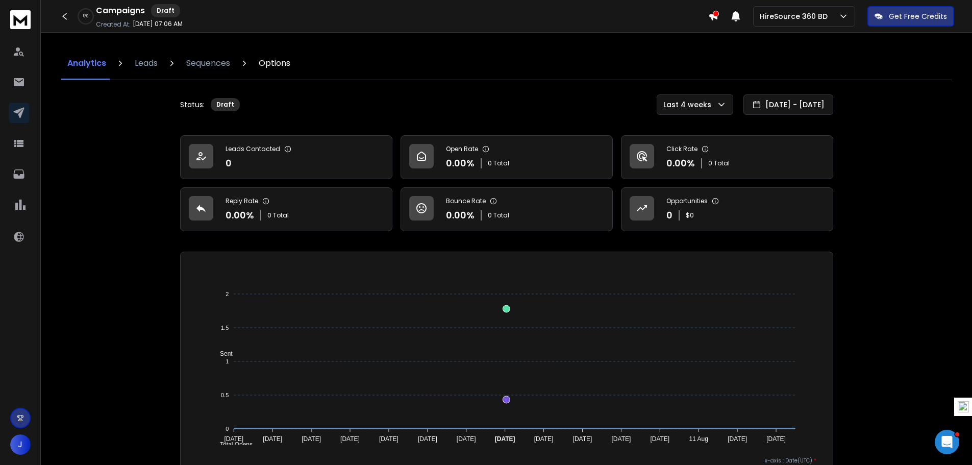
click at [259, 64] on p "Options" at bounding box center [275, 63] width 32 height 12
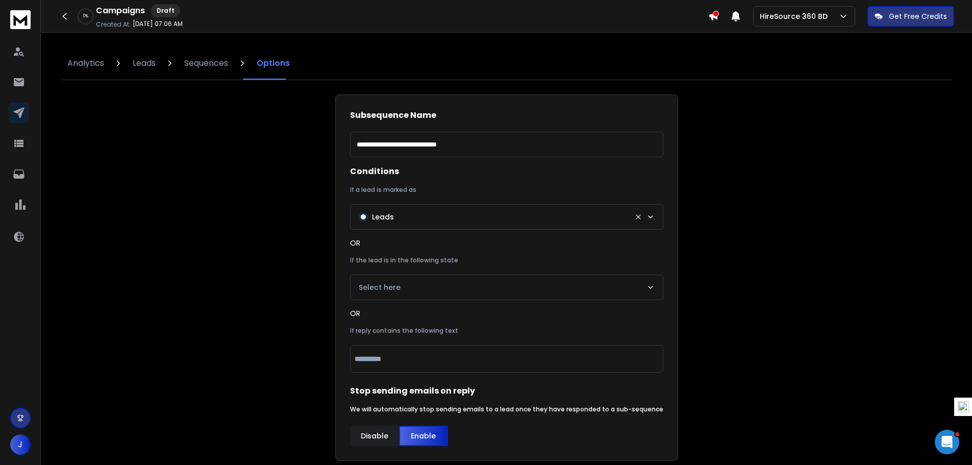
drag, startPoint x: 943, startPoint y: 436, endPoint x: 1836, endPoint y: 856, distance: 987.8
click at [943, 436] on icon "Open Intercom Messenger" at bounding box center [947, 442] width 17 height 17
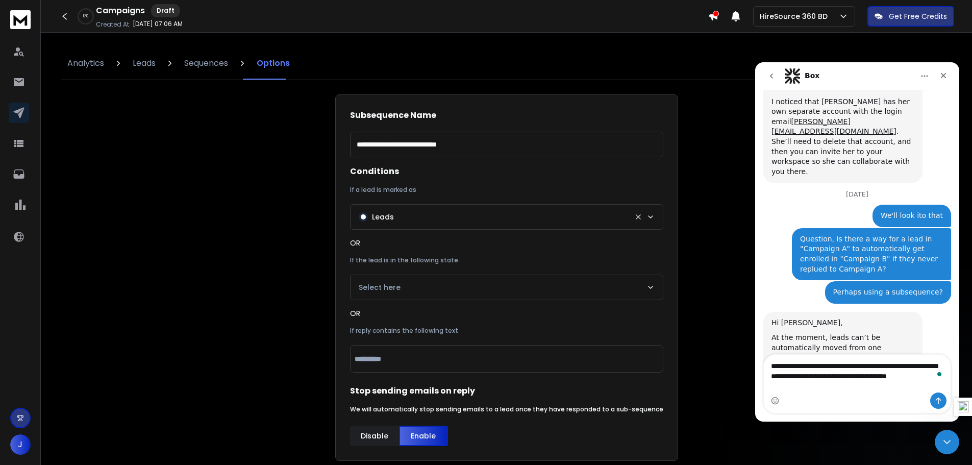
scroll to position [1281, 0]
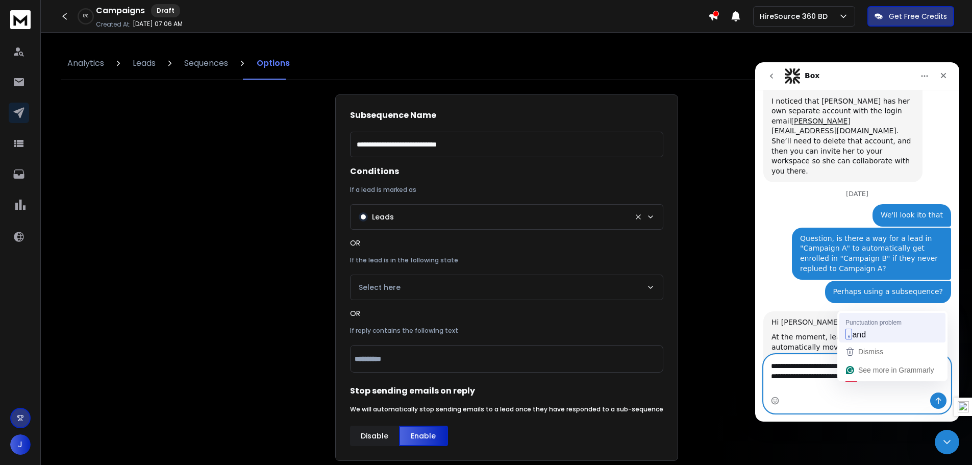
click at [866, 333] on span "and" at bounding box center [859, 333] width 14 height 11
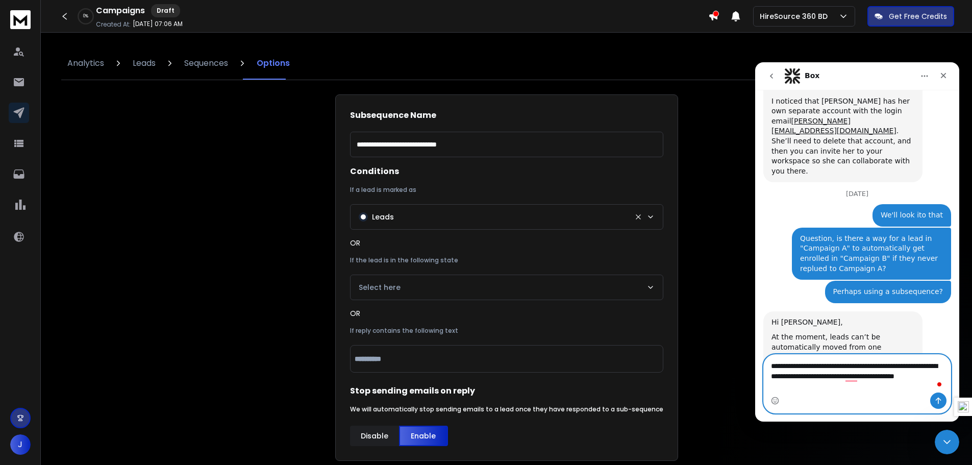
scroll to position [1291, 0]
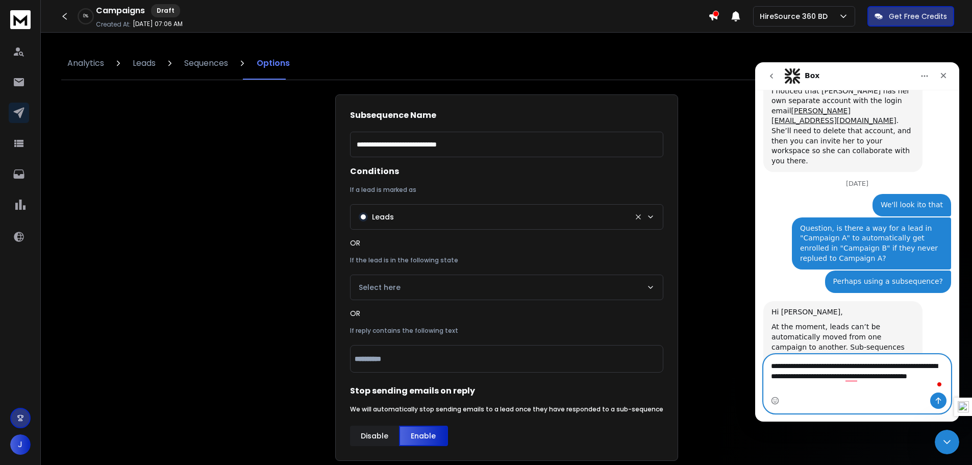
click at [771, 386] on textarea "**********" at bounding box center [857, 374] width 187 height 38
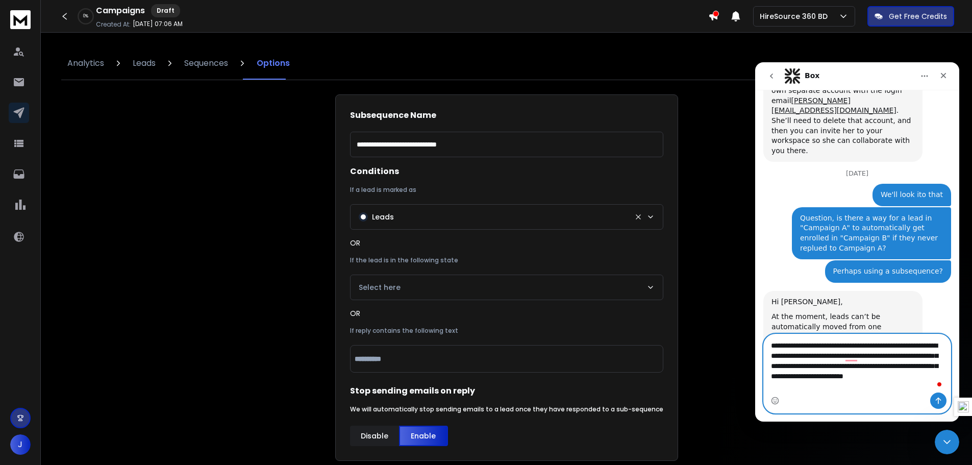
scroll to position [1311, 0]
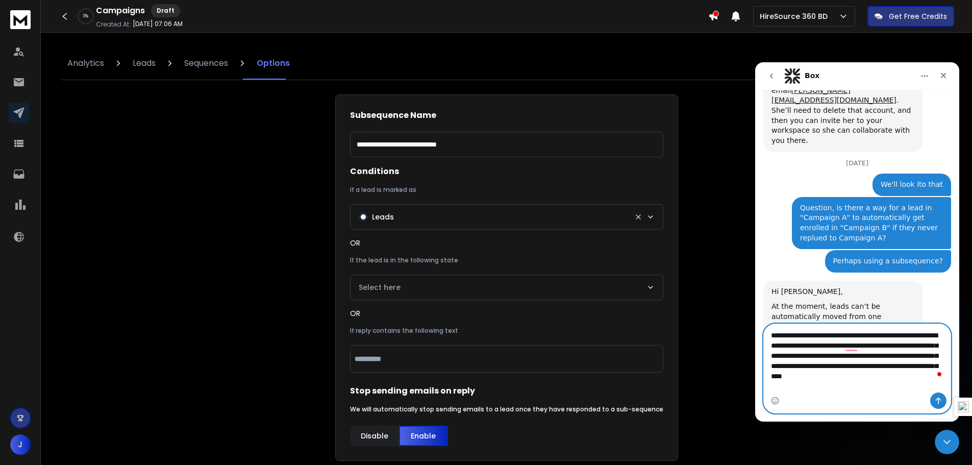
type textarea "**********"
paste textarea "To enrich screen reader interactions, please activate Accessibility in Grammarl…"
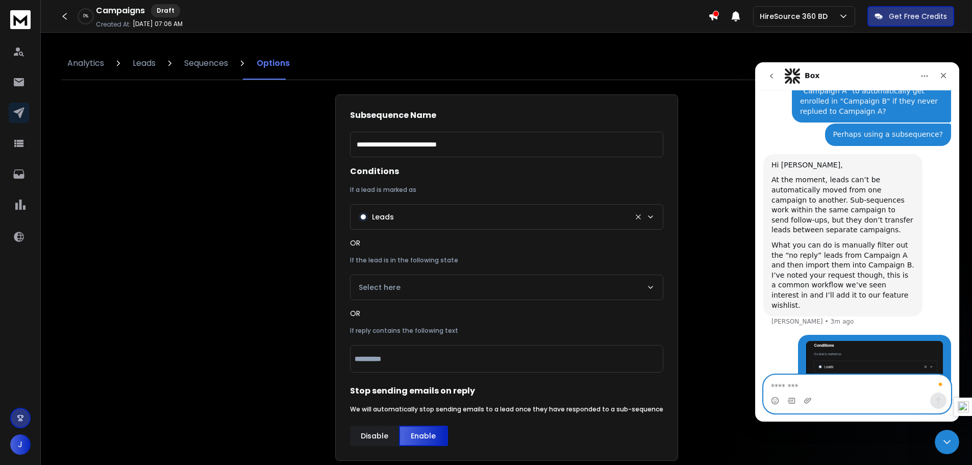
scroll to position [1443, 0]
